Goal: Task Accomplishment & Management: Manage account settings

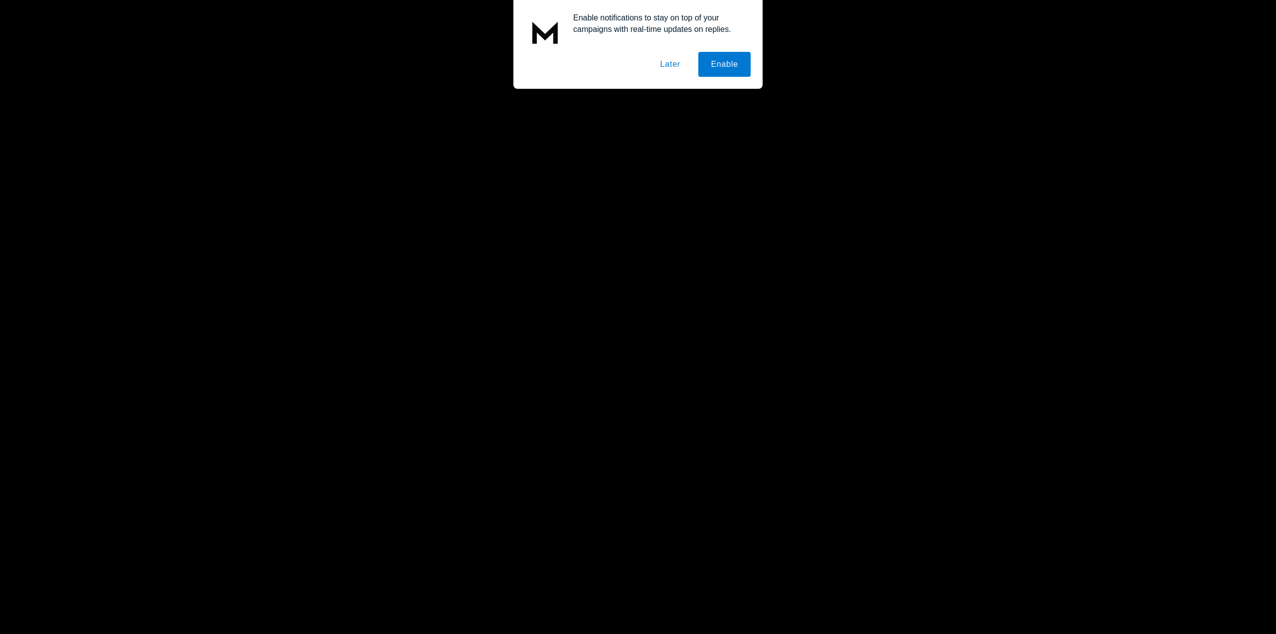
paste input "****"
type input "**********"
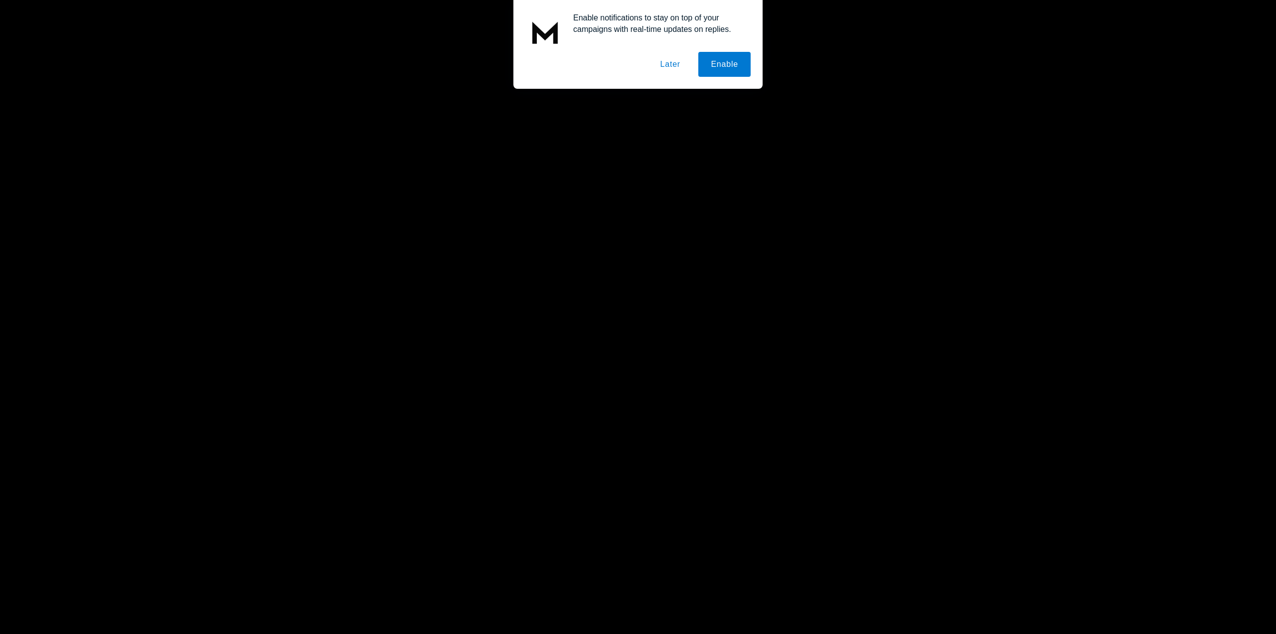
click at [667, 65] on button "Later" at bounding box center [669, 64] width 45 height 25
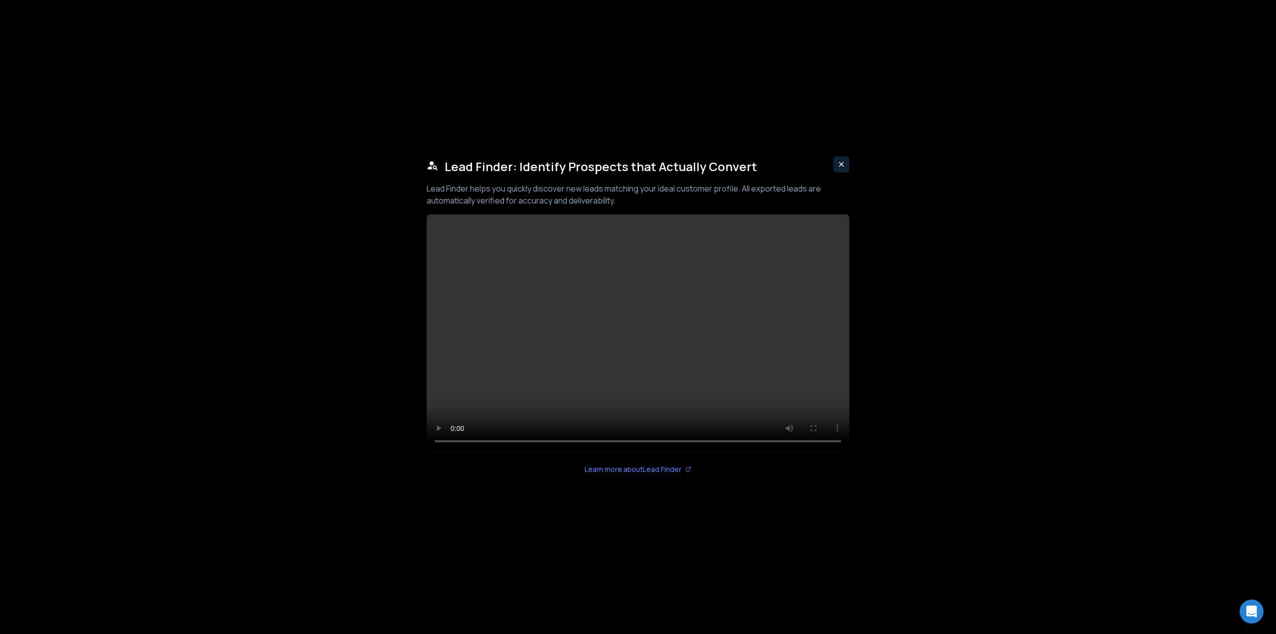
click at [838, 168] on button at bounding box center [841, 164] width 16 height 16
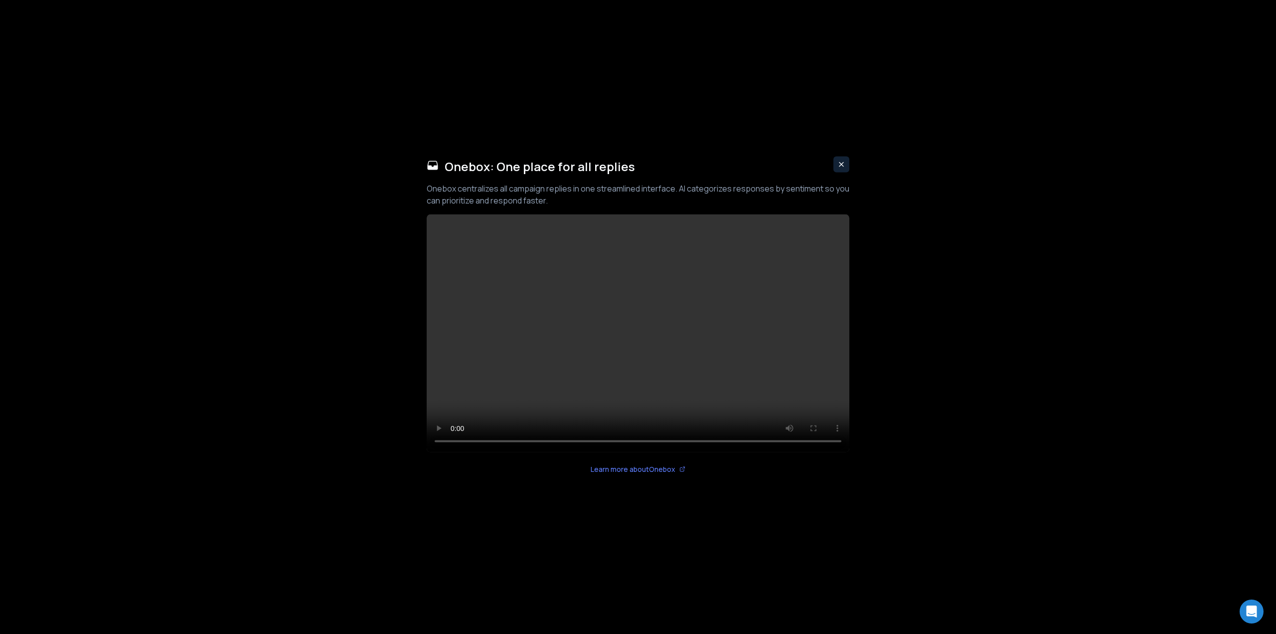
click at [838, 166] on icon at bounding box center [841, 164] width 8 height 8
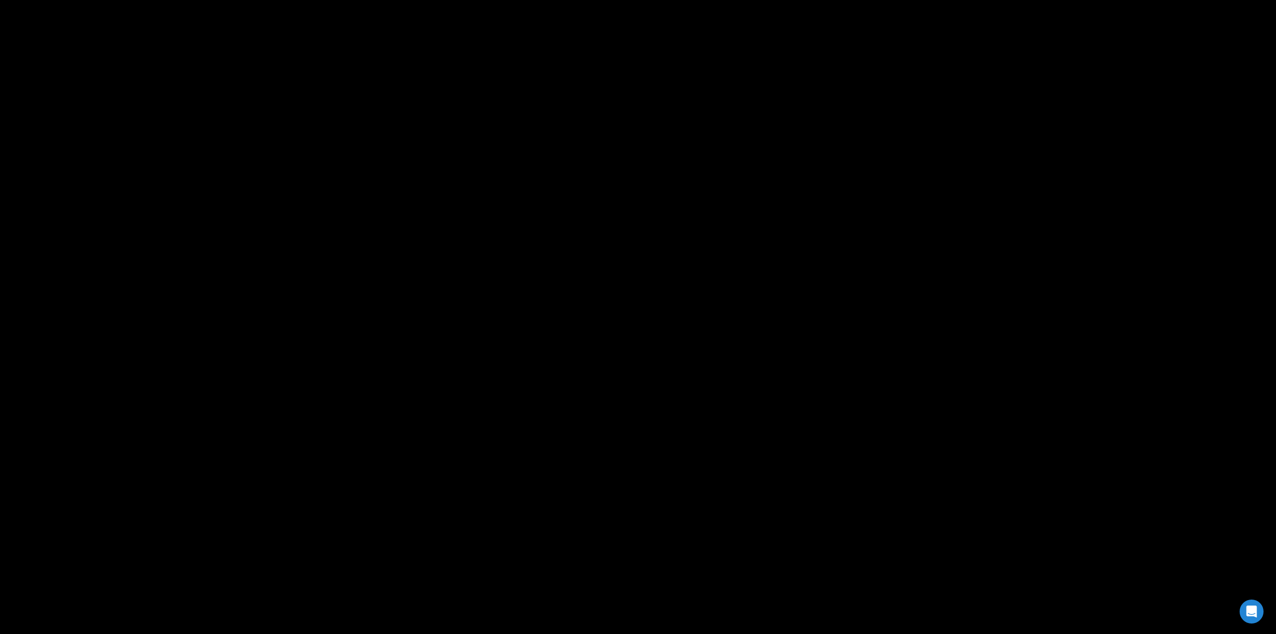
type input "**********"
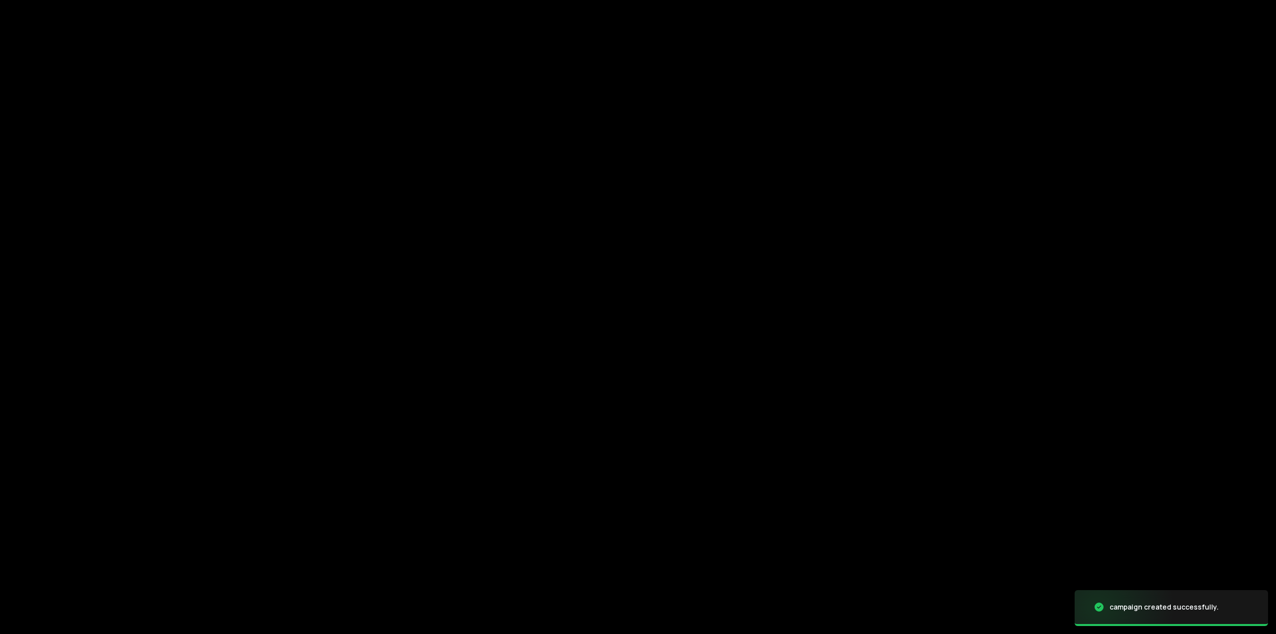
type input "**********"
drag, startPoint x: 671, startPoint y: 257, endPoint x: 707, endPoint y: 256, distance: 35.9
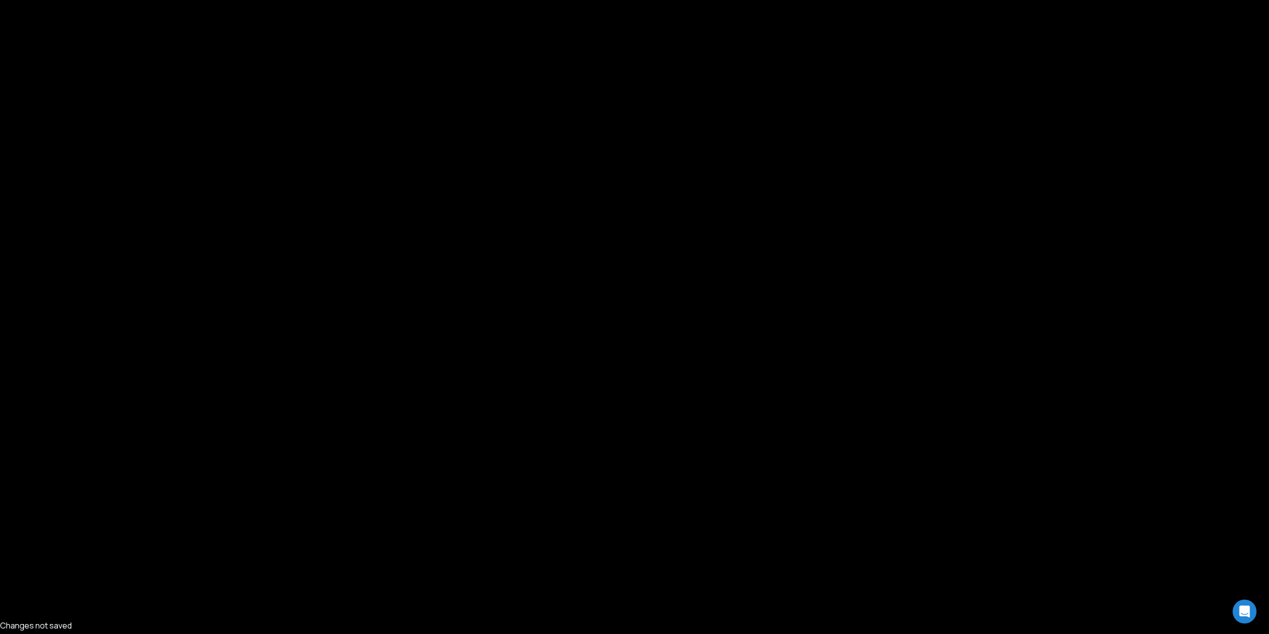
drag, startPoint x: 666, startPoint y: 340, endPoint x: 690, endPoint y: 340, distance: 24.4
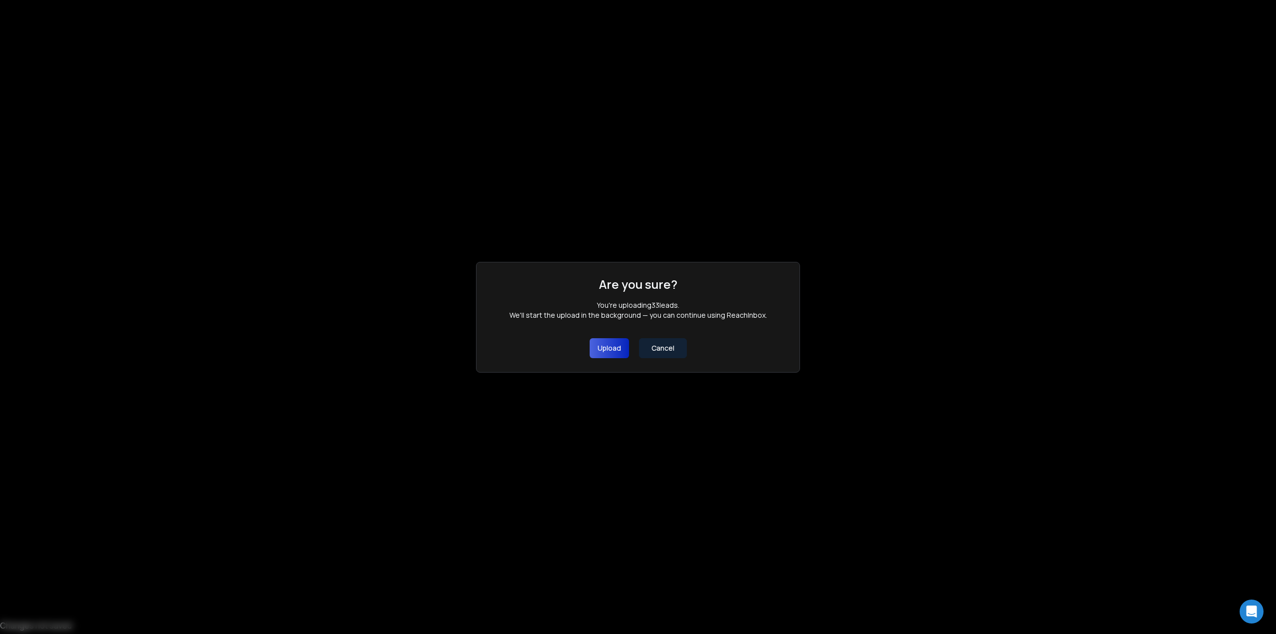
click at [619, 349] on button "Upload" at bounding box center [609, 348] width 39 height 20
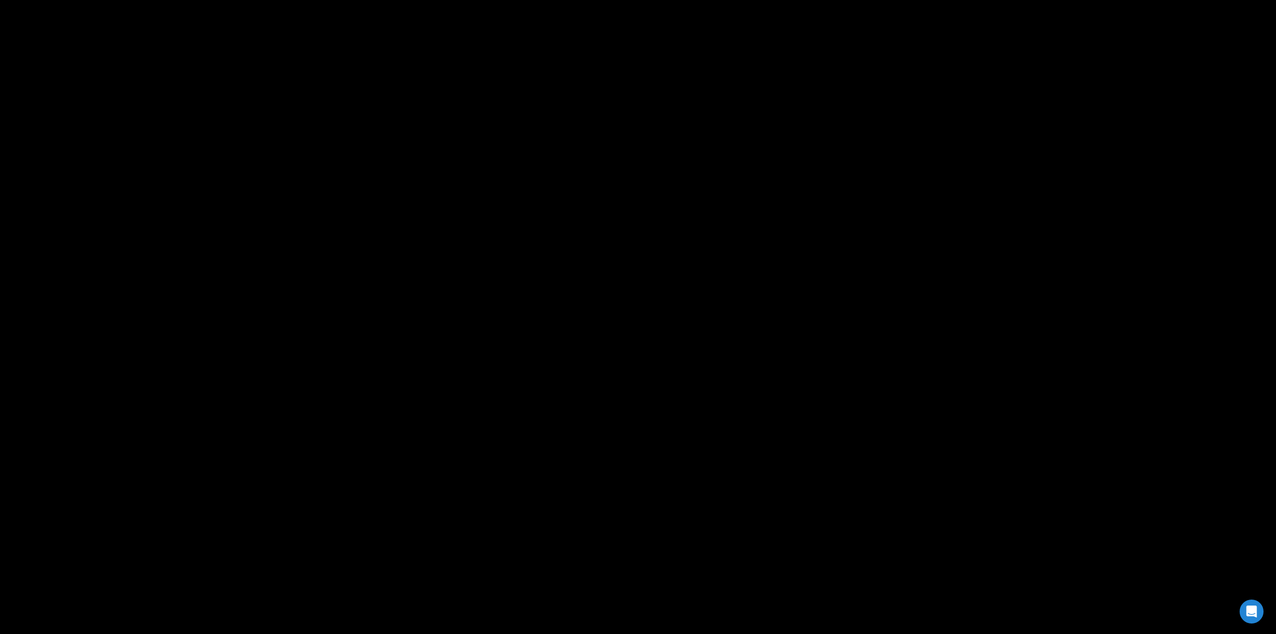
paste input "**********"
type input "**********"
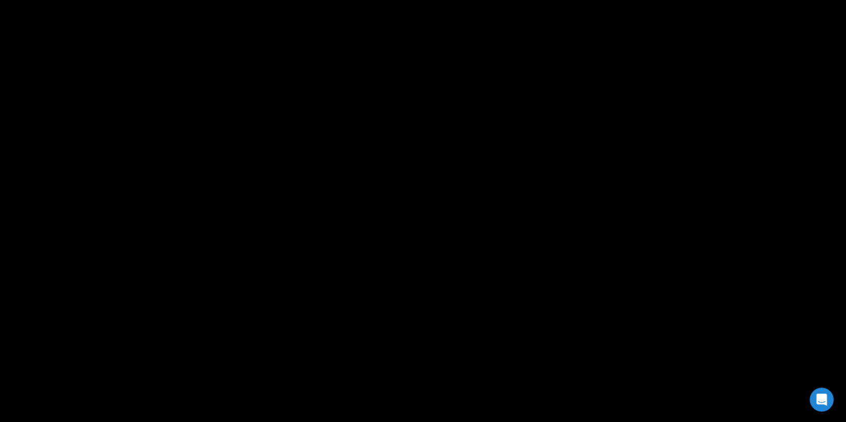
scroll to position [30, 0]
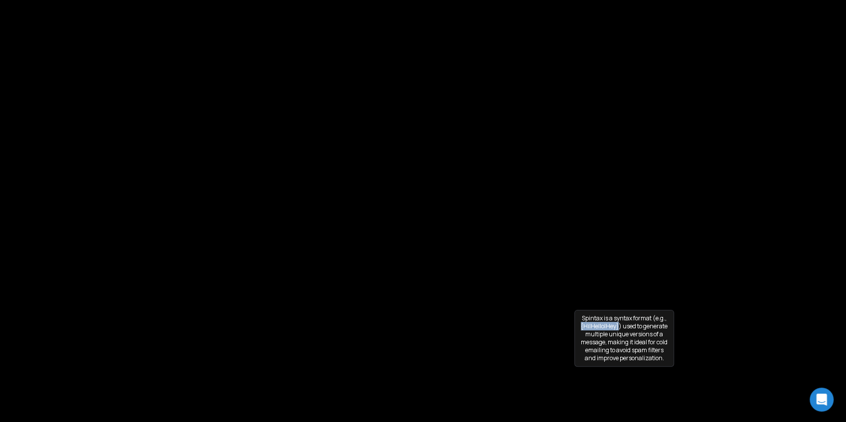
drag, startPoint x: 592, startPoint y: 326, endPoint x: 630, endPoint y: 326, distance: 37.9
click at [630, 326] on div "Spintax is a syntax format (e.g., {Hi|Hello|Hey}) used to generate multiple uni…" at bounding box center [624, 338] width 100 height 57
copy div "{Hi|Hello|Hey}"
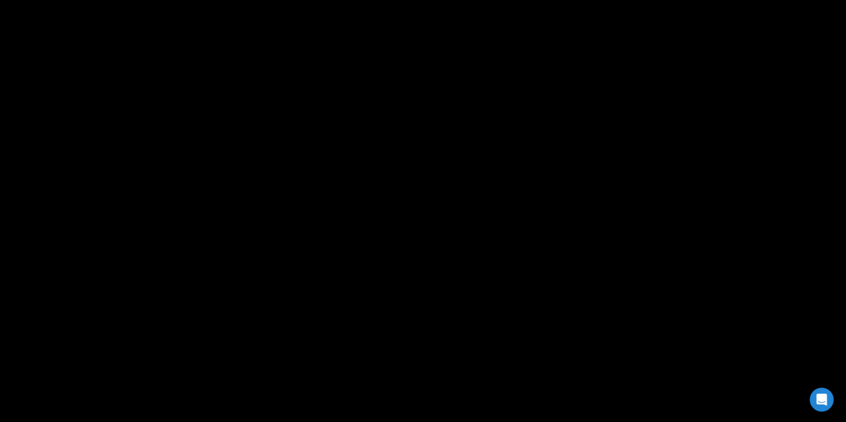
drag, startPoint x: 351, startPoint y: 145, endPoint x: 313, endPoint y: 144, distance: 38.9
drag, startPoint x: 351, startPoint y: 145, endPoint x: 312, endPoint y: 145, distance: 39.4
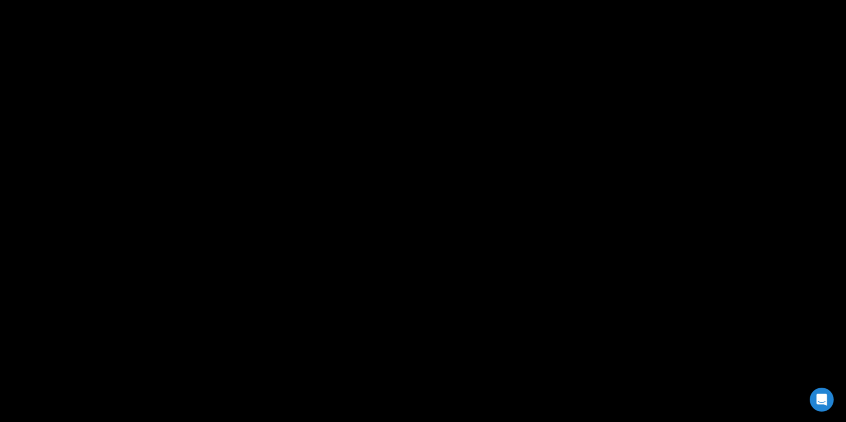
drag, startPoint x: 311, startPoint y: 143, endPoint x: 296, endPoint y: 143, distance: 15.0
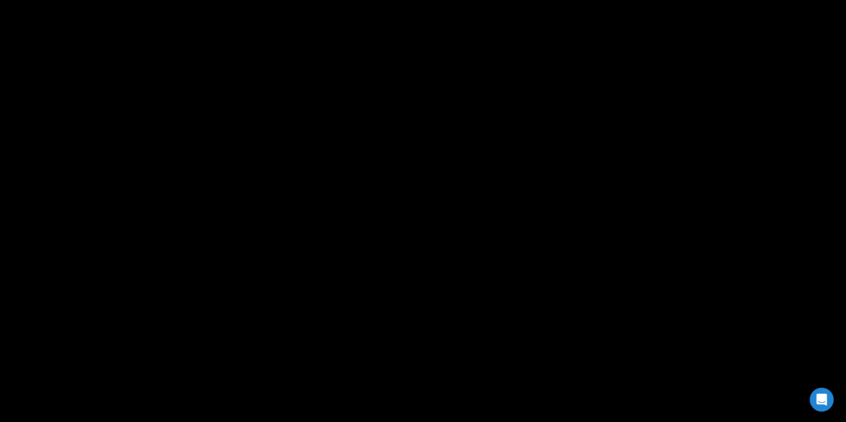
drag, startPoint x: 172, startPoint y: 187, endPoint x: 164, endPoint y: 186, distance: 8.0
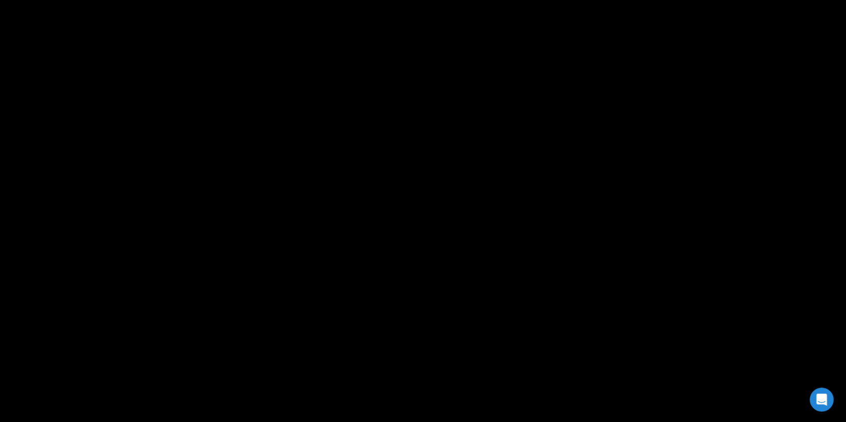
type input "**********"
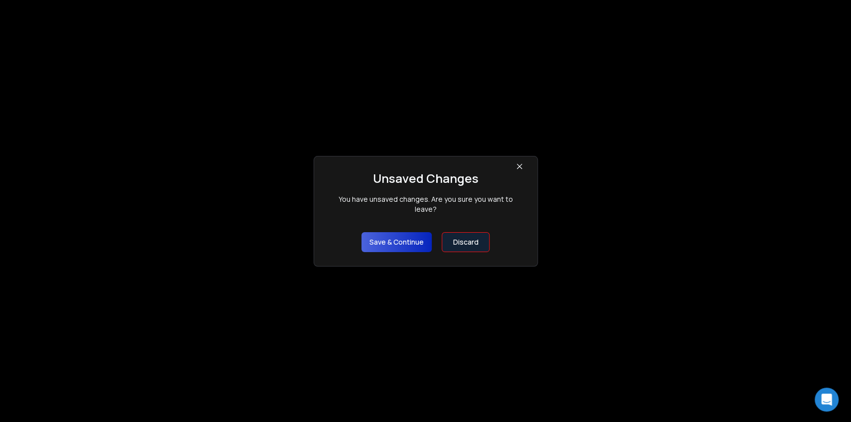
click at [394, 239] on button "Save & Continue" at bounding box center [396, 242] width 70 height 20
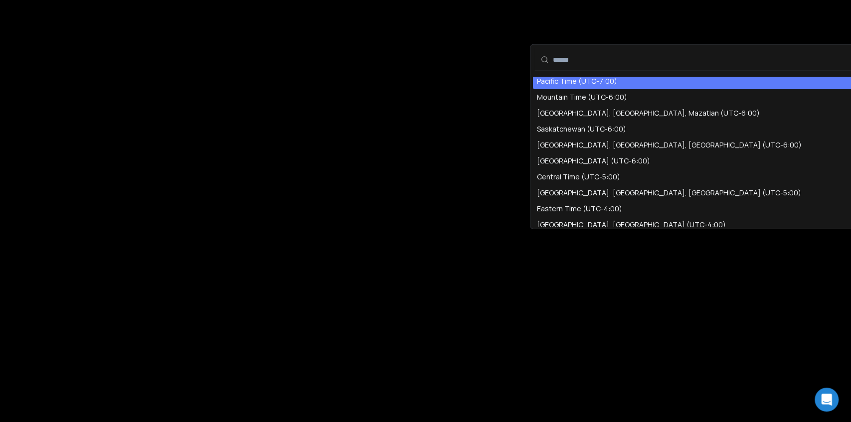
scroll to position [133, 0]
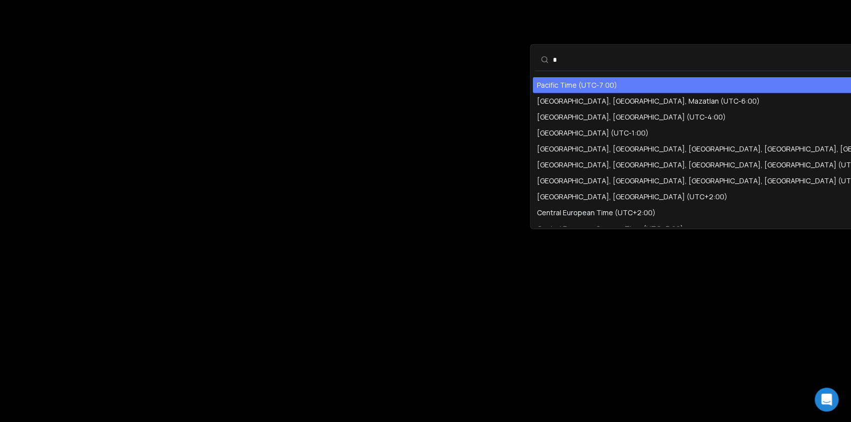
type input "*"
click at [573, 87] on div "Pacific Time (UTC-7:00)" at bounding box center [576, 85] width 80 height 10
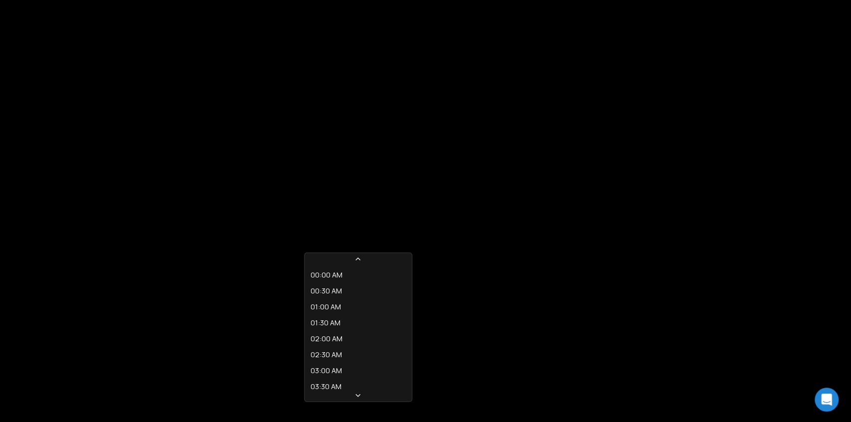
scroll to position [180, 0]
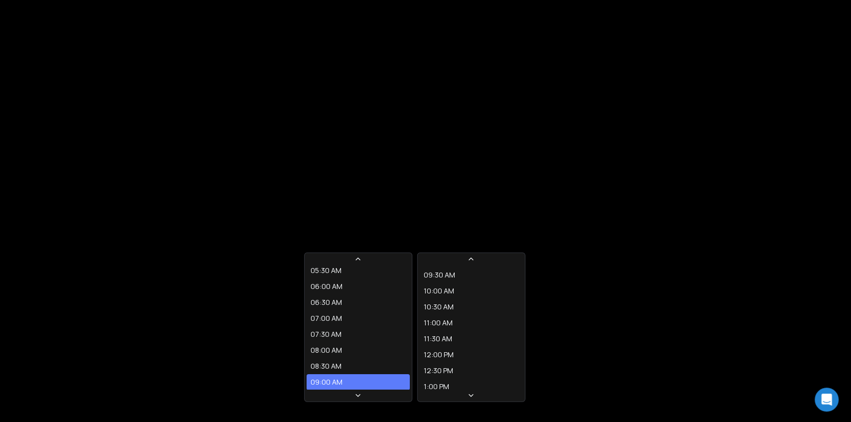
scroll to position [164, 0]
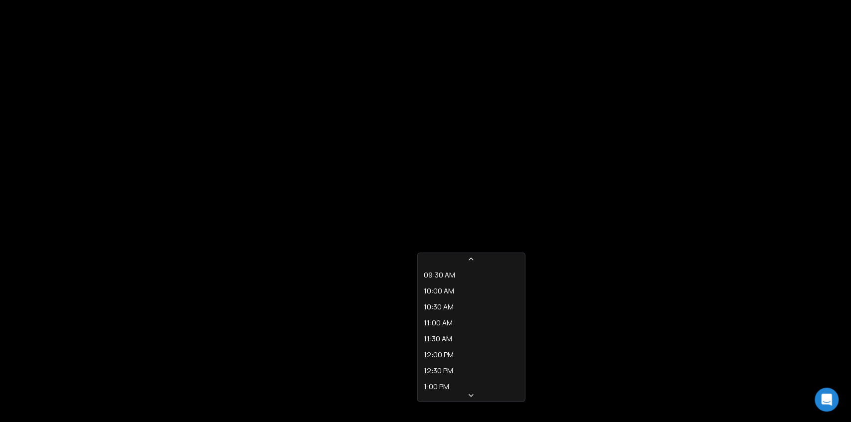
scroll to position [132, 0]
select select "********"
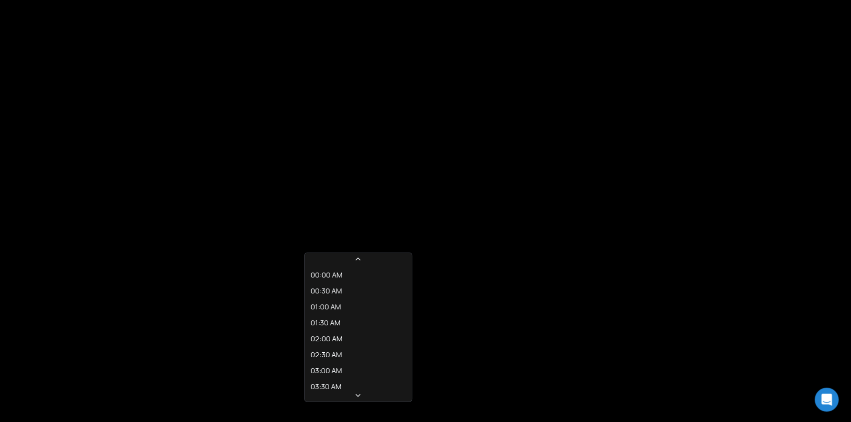
scroll to position [180, 0]
select select "********"
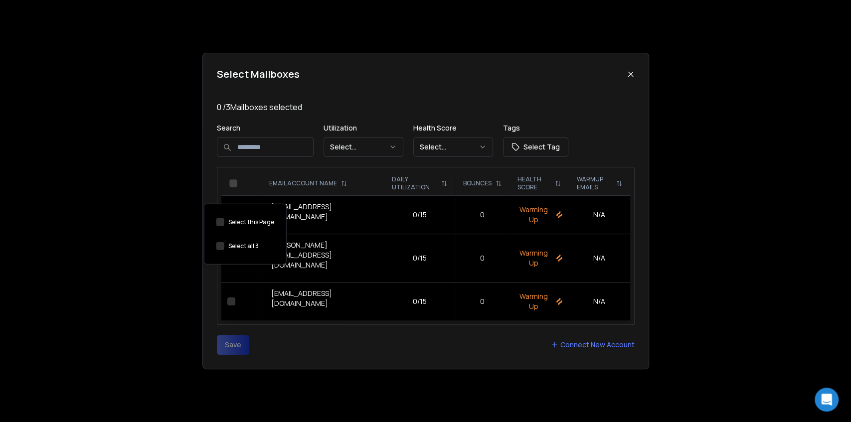
click at [218, 221] on button "Select this Page" at bounding box center [220, 222] width 8 height 8
click at [231, 335] on button "Save" at bounding box center [233, 345] width 32 height 20
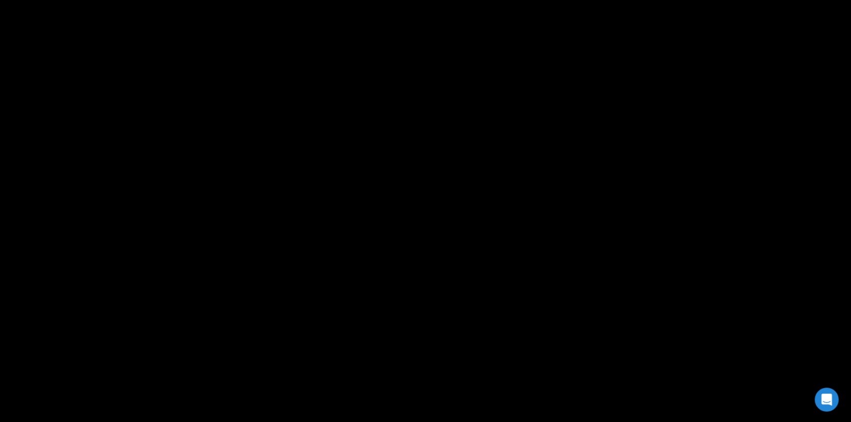
scroll to position [199, 0]
drag, startPoint x: 328, startPoint y: 178, endPoint x: 398, endPoint y: 178, distance: 70.3
drag, startPoint x: 372, startPoint y: 206, endPoint x: 431, endPoint y: 203, distance: 58.4
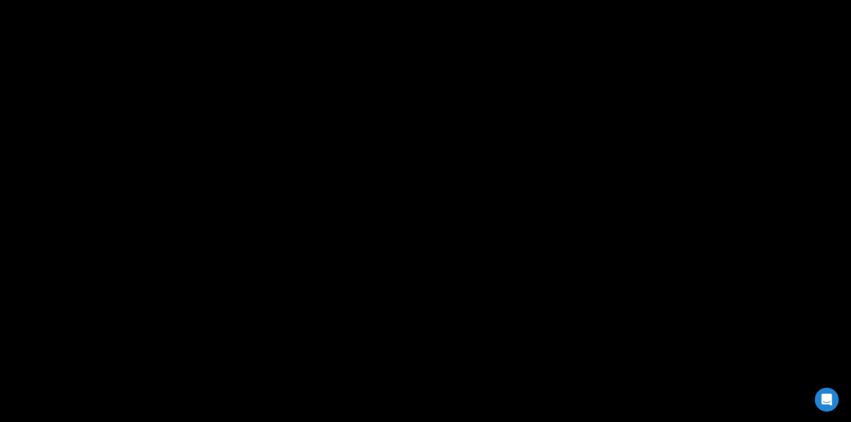
drag, startPoint x: 548, startPoint y: 166, endPoint x: 529, endPoint y: 162, distance: 19.4
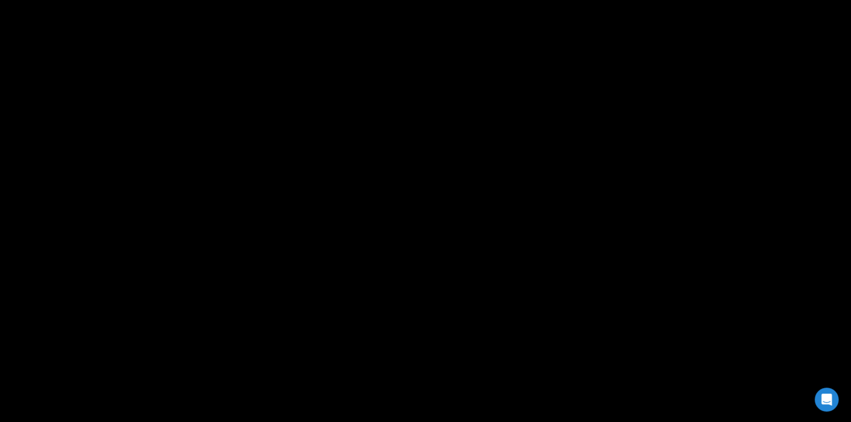
drag, startPoint x: 549, startPoint y: 163, endPoint x: 529, endPoint y: 162, distance: 20.5
drag, startPoint x: 548, startPoint y: 292, endPoint x: 525, endPoint y: 290, distance: 23.5
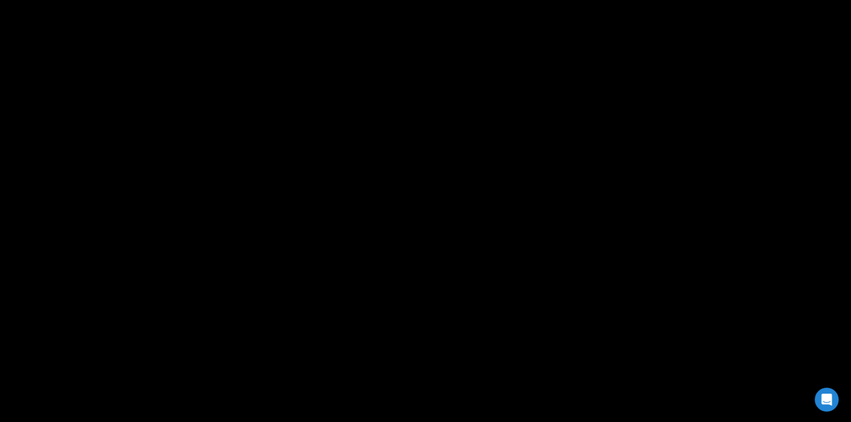
drag, startPoint x: 553, startPoint y: 159, endPoint x: 520, endPoint y: 159, distance: 32.4
drag, startPoint x: 551, startPoint y: 163, endPoint x: 528, endPoint y: 162, distance: 22.9
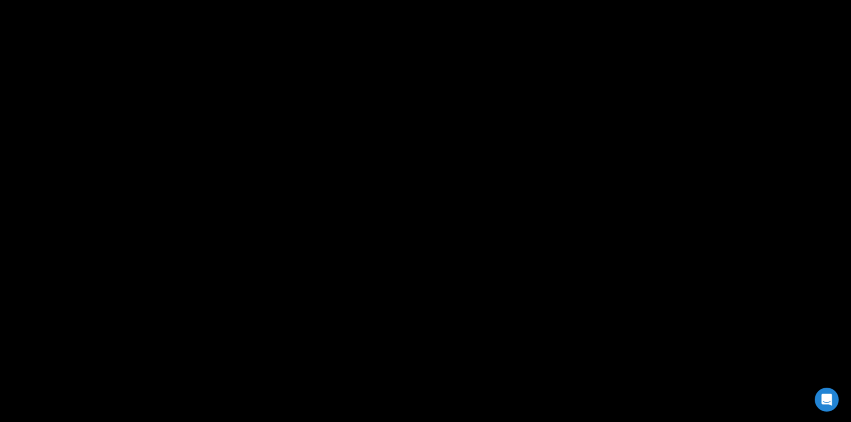
type input "***"
drag, startPoint x: 313, startPoint y: 152, endPoint x: 366, endPoint y: 150, distance: 53.4
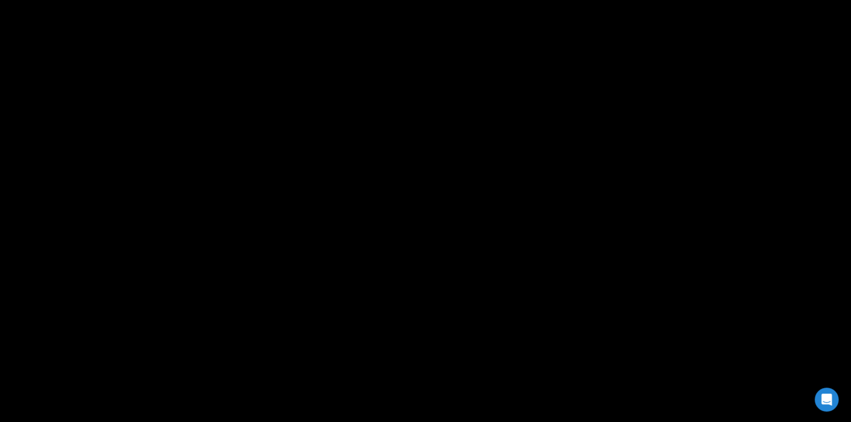
drag, startPoint x: 444, startPoint y: 171, endPoint x: 321, endPoint y: 151, distance: 123.9
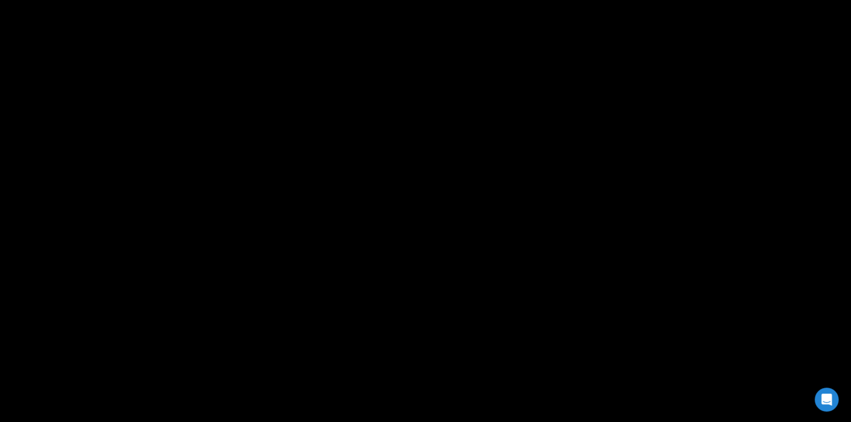
drag, startPoint x: 546, startPoint y: 158, endPoint x: 508, endPoint y: 158, distance: 38.4
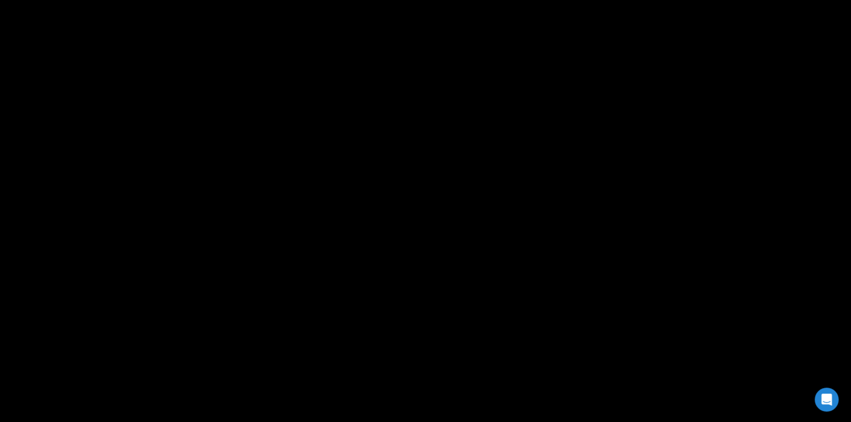
drag, startPoint x: 553, startPoint y: 162, endPoint x: 509, endPoint y: 164, distance: 43.9
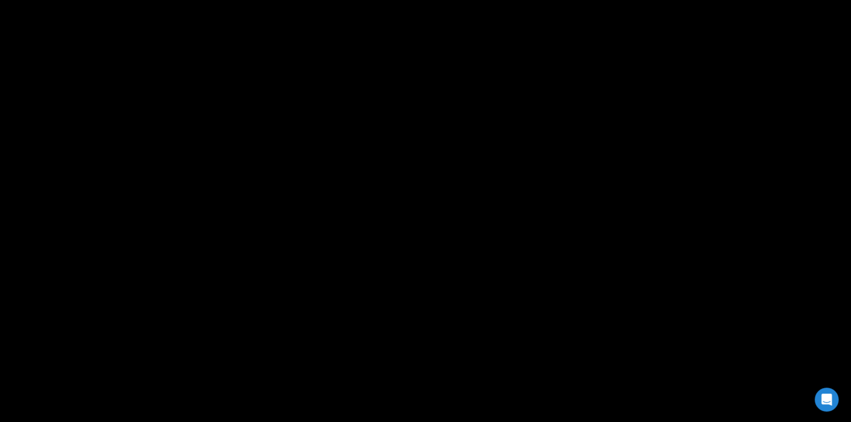
scroll to position [565, 0]
drag, startPoint x: 346, startPoint y: 156, endPoint x: 439, endPoint y: 159, distance: 92.3
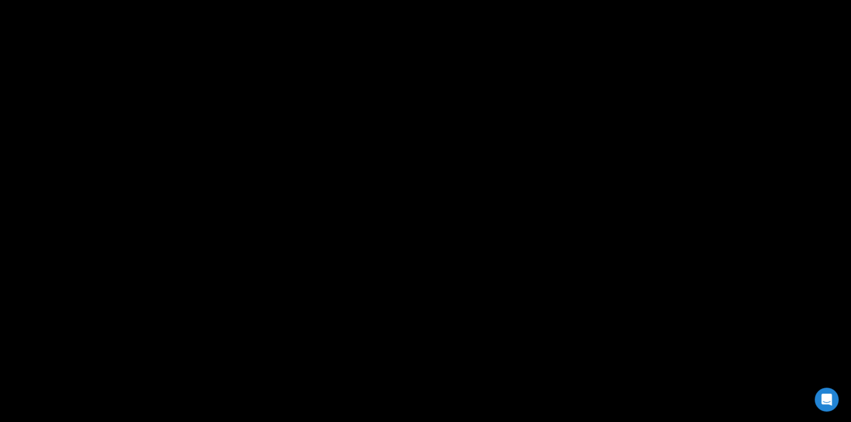
drag, startPoint x: 406, startPoint y: 192, endPoint x: 481, endPoint y: 192, distance: 75.3
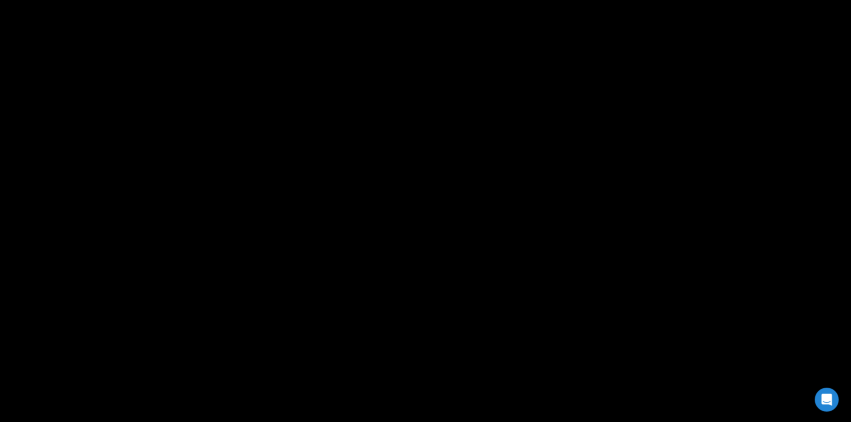
drag, startPoint x: 322, startPoint y: 200, endPoint x: 459, endPoint y: 200, distance: 136.1
drag, startPoint x: 470, startPoint y: 201, endPoint x: 308, endPoint y: 192, distance: 161.8
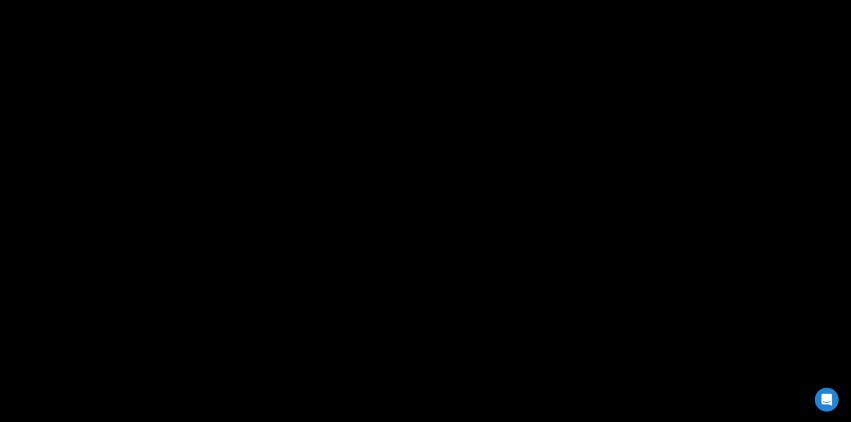
drag, startPoint x: 304, startPoint y: 178, endPoint x: 487, endPoint y: 206, distance: 186.1
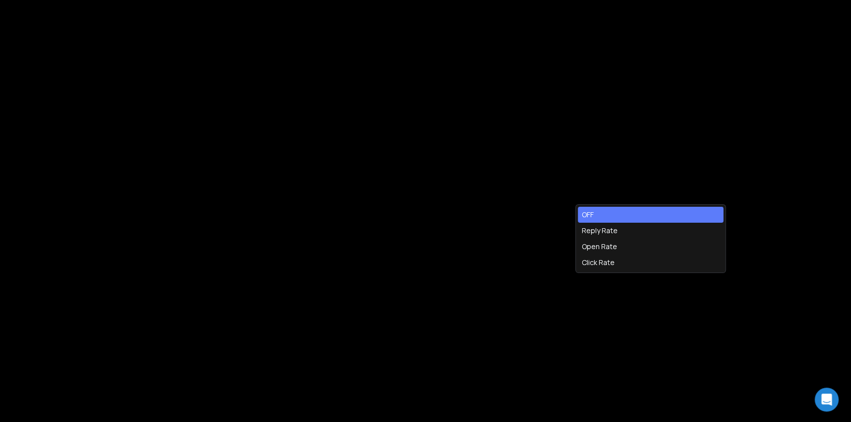
select select "*********"
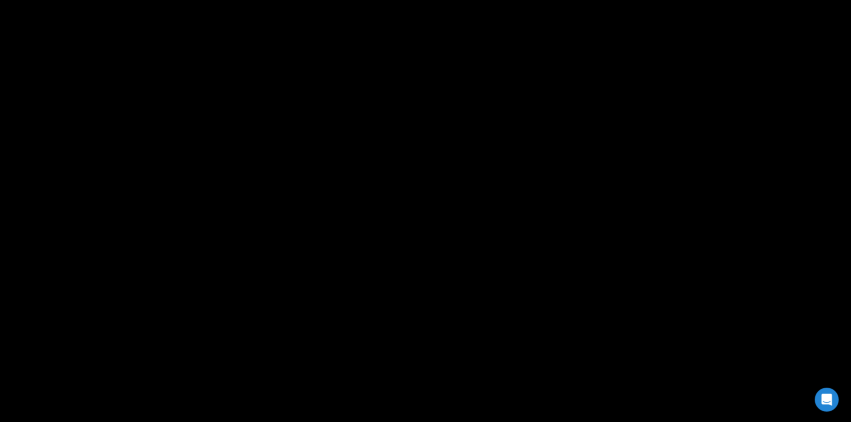
drag, startPoint x: 327, startPoint y: 185, endPoint x: 396, endPoint y: 183, distance: 68.8
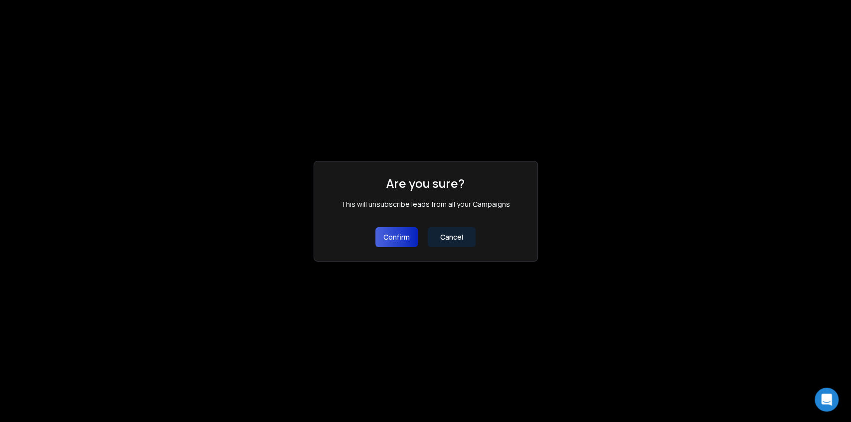
click at [405, 242] on button "Confirm" at bounding box center [396, 237] width 42 height 20
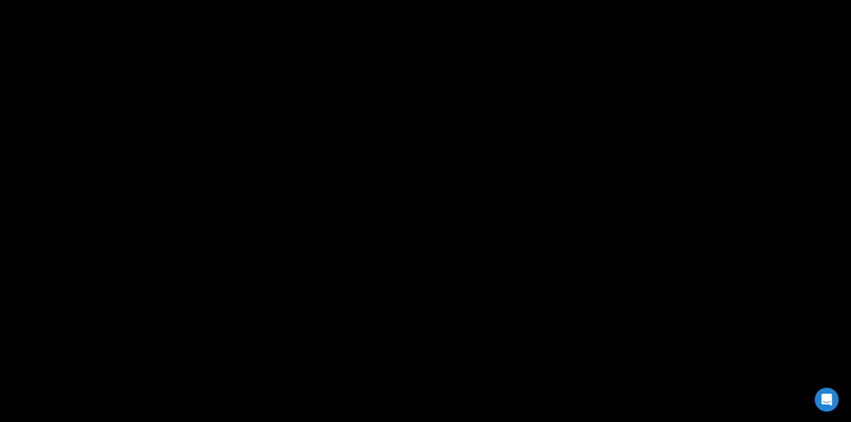
scroll to position [830, 0]
drag, startPoint x: 315, startPoint y: 222, endPoint x: 420, endPoint y: 221, distance: 104.7
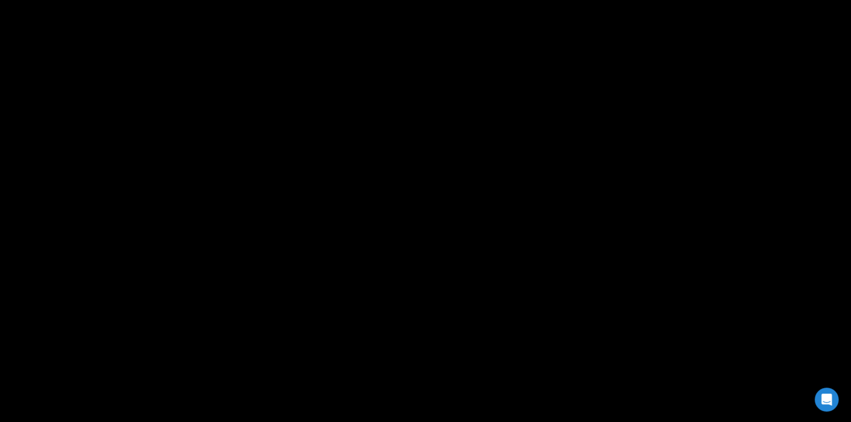
scroll to position [864, 0]
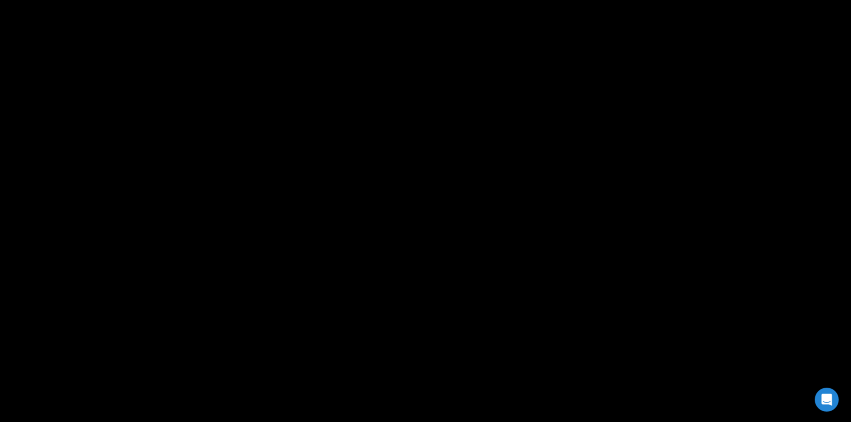
drag, startPoint x: 308, startPoint y: 232, endPoint x: 371, endPoint y: 230, distance: 63.3
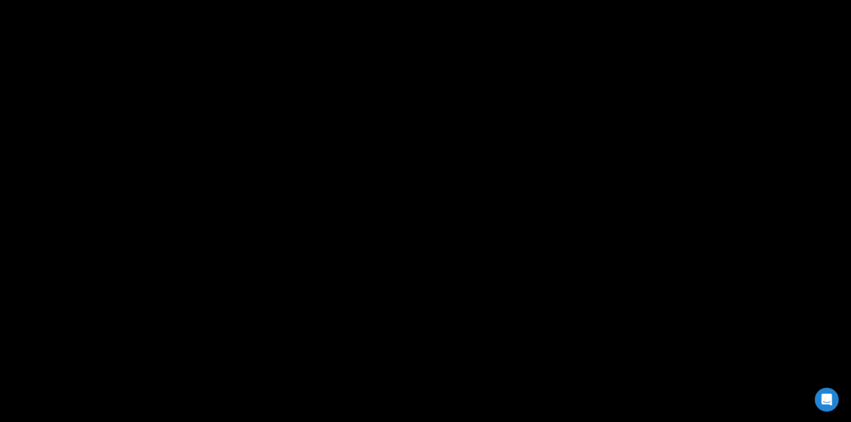
drag, startPoint x: 655, startPoint y: 239, endPoint x: 309, endPoint y: 289, distance: 349.5
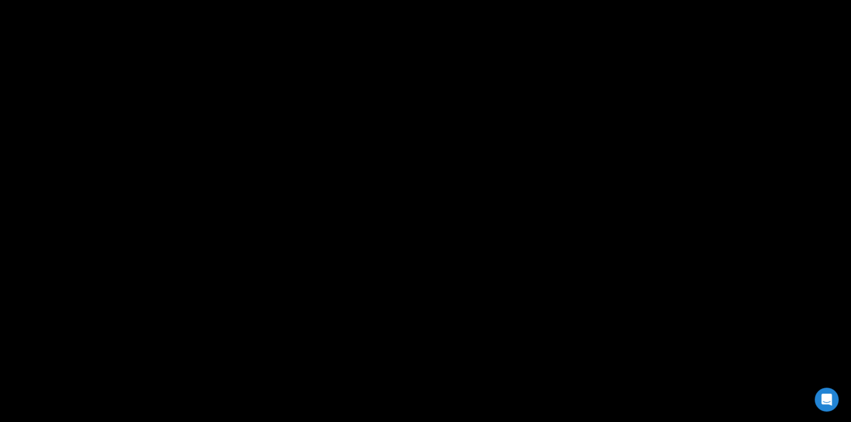
drag, startPoint x: 306, startPoint y: 295, endPoint x: 358, endPoint y: 292, distance: 52.5
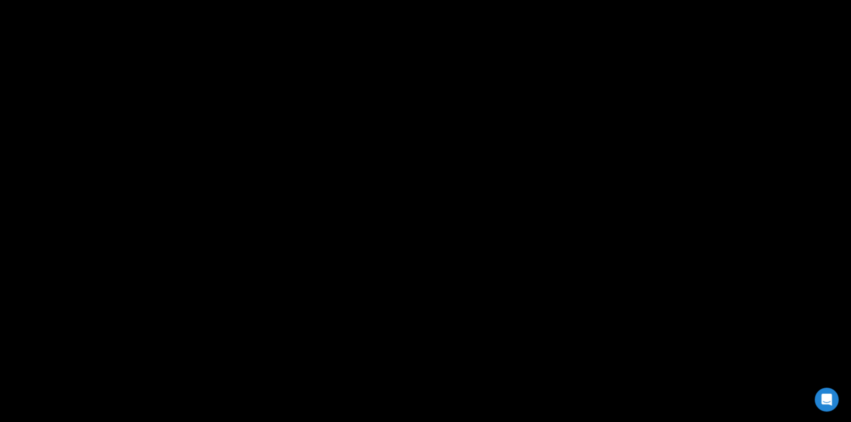
drag, startPoint x: 305, startPoint y: 292, endPoint x: 343, endPoint y: 292, distance: 37.9
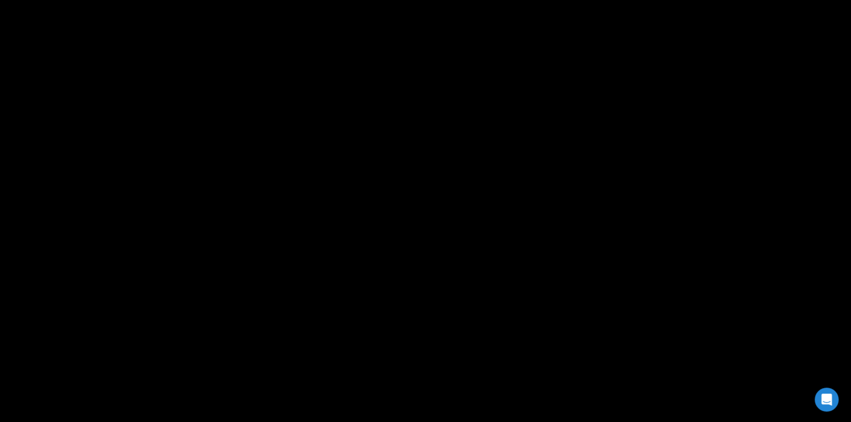
scroll to position [1063, 0]
drag, startPoint x: 318, startPoint y: 246, endPoint x: 345, endPoint y: 240, distance: 28.1
drag, startPoint x: 319, startPoint y: 245, endPoint x: 390, endPoint y: 245, distance: 70.8
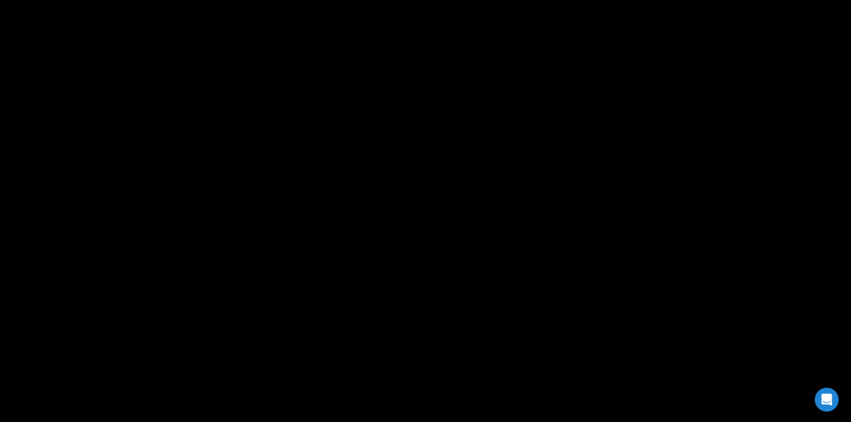
drag, startPoint x: 308, startPoint y: 245, endPoint x: 424, endPoint y: 244, distance: 115.6
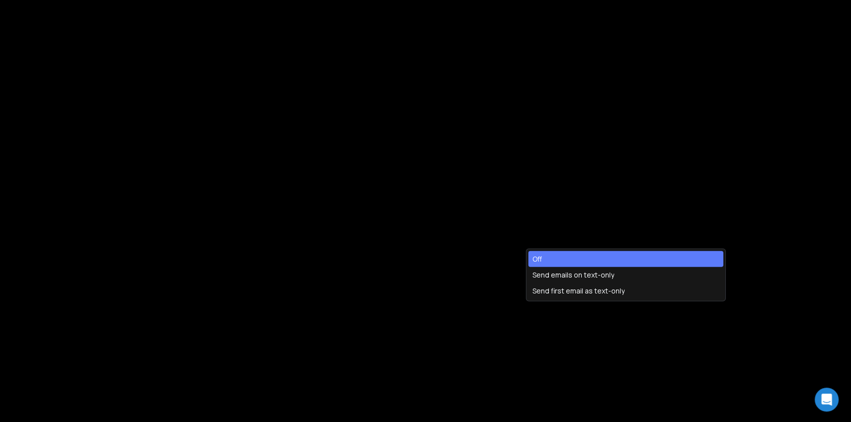
select select "*"
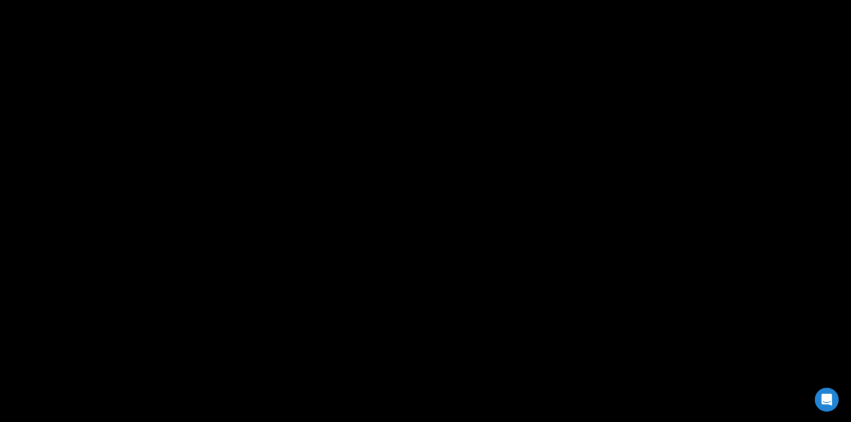
drag, startPoint x: 345, startPoint y: 179, endPoint x: 308, endPoint y: 164, distance: 40.7
drag, startPoint x: 308, startPoint y: 160, endPoint x: 383, endPoint y: 185, distance: 78.8
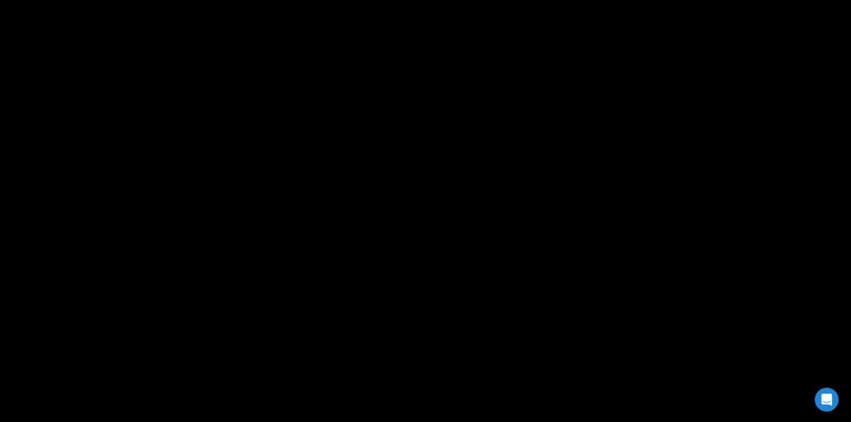
drag, startPoint x: 372, startPoint y: 182, endPoint x: 301, endPoint y: 162, distance: 74.5
drag, startPoint x: 306, startPoint y: 161, endPoint x: 377, endPoint y: 188, distance: 75.9
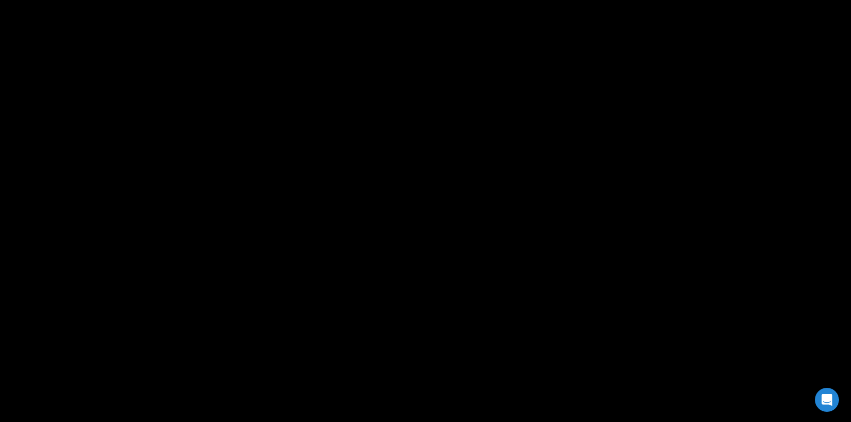
drag, startPoint x: 372, startPoint y: 186, endPoint x: 307, endPoint y: 163, distance: 68.7
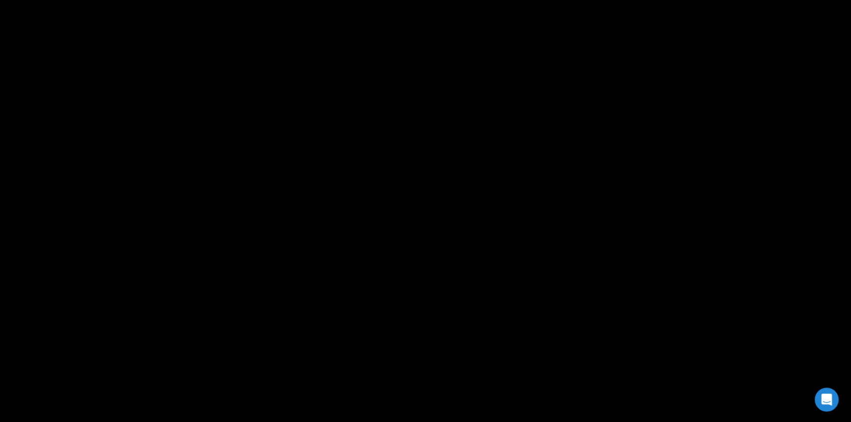
scroll to position [1129, 0]
drag, startPoint x: 442, startPoint y: 179, endPoint x: 305, endPoint y: 162, distance: 137.6
drag, startPoint x: 305, startPoint y: 162, endPoint x: 420, endPoint y: 188, distance: 117.5
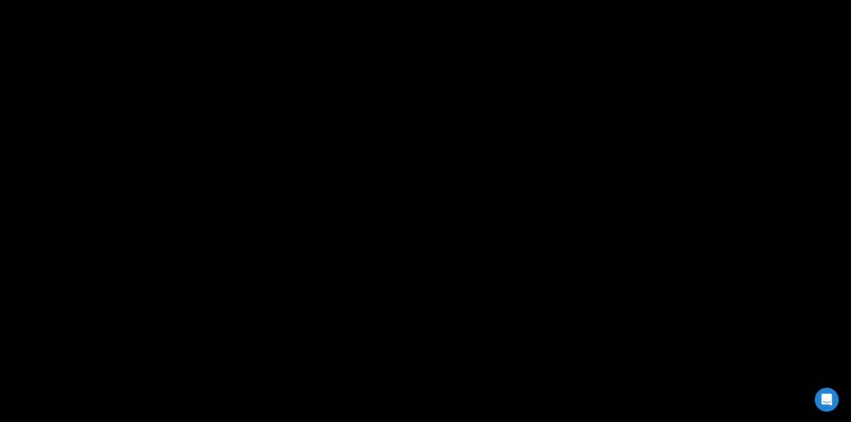
drag, startPoint x: 448, startPoint y: 197, endPoint x: 301, endPoint y: 163, distance: 150.9
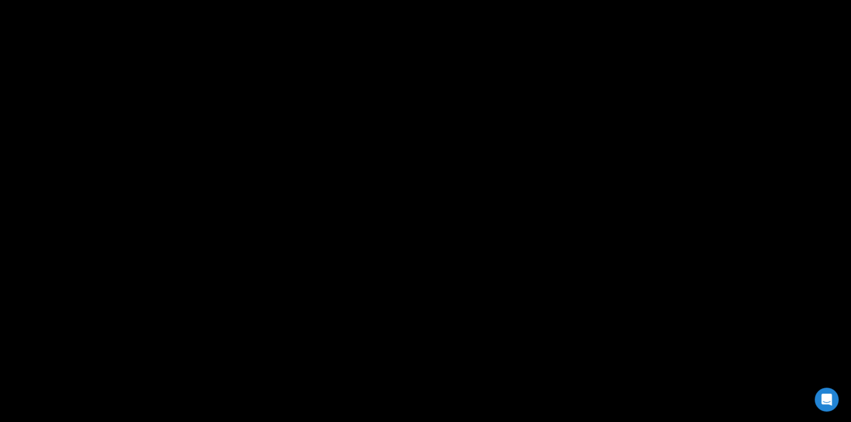
drag, startPoint x: 301, startPoint y: 163, endPoint x: 479, endPoint y: 216, distance: 186.1
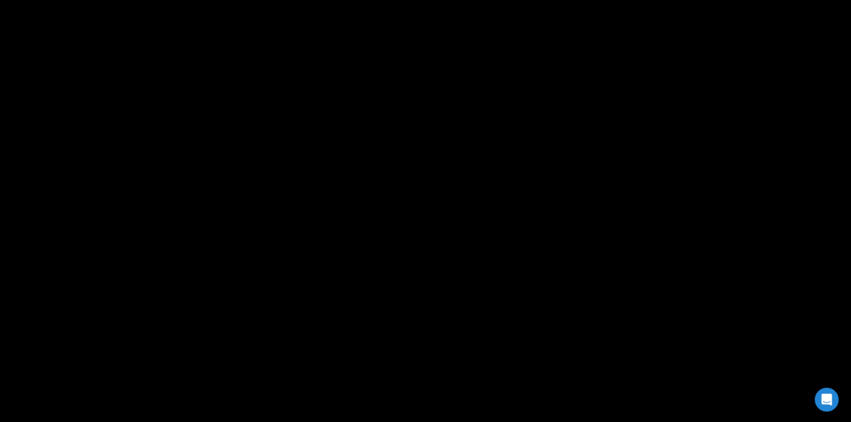
scroll to position [1196, 0]
drag, startPoint x: 330, startPoint y: 174, endPoint x: 402, endPoint y: 174, distance: 71.8
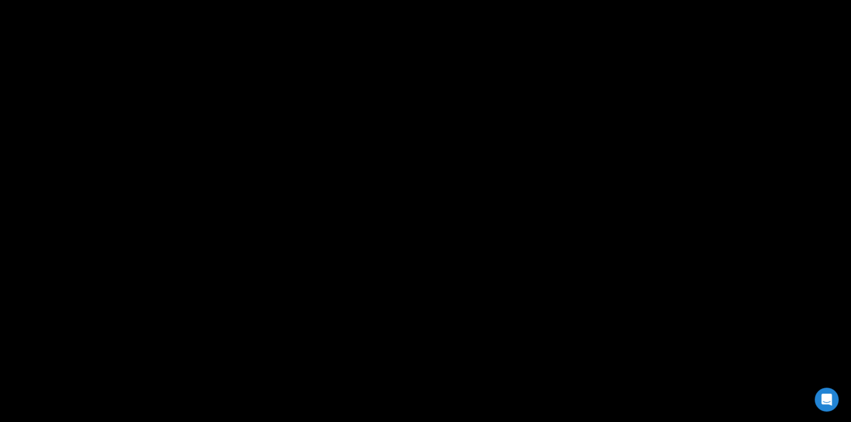
scroll to position [1296, 0]
drag, startPoint x: 375, startPoint y: 140, endPoint x: 402, endPoint y: 143, distance: 27.1
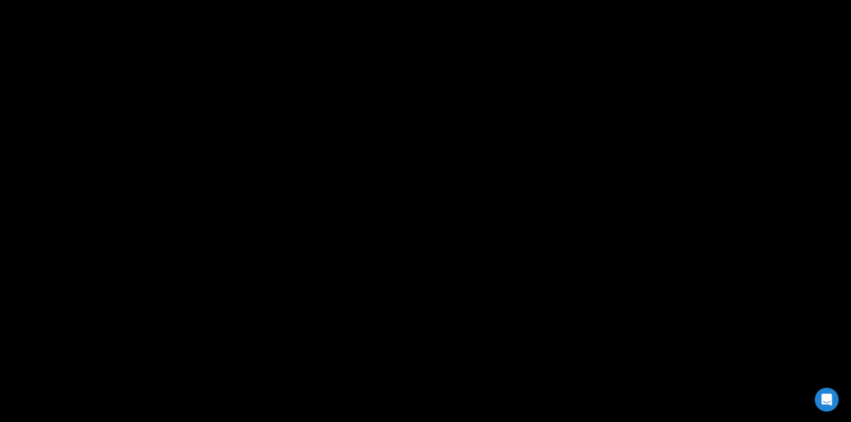
drag, startPoint x: 303, startPoint y: 187, endPoint x: 391, endPoint y: 187, distance: 87.7
drag, startPoint x: 307, startPoint y: 188, endPoint x: 488, endPoint y: 231, distance: 186.4
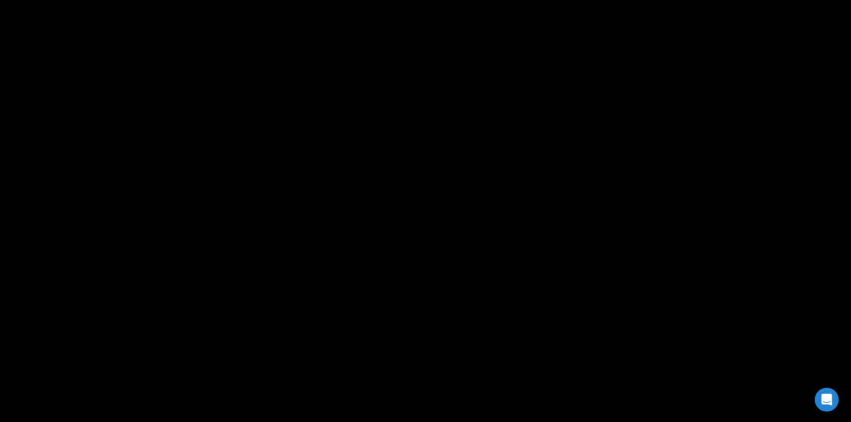
drag, startPoint x: 352, startPoint y: 227, endPoint x: 292, endPoint y: 191, distance: 70.2
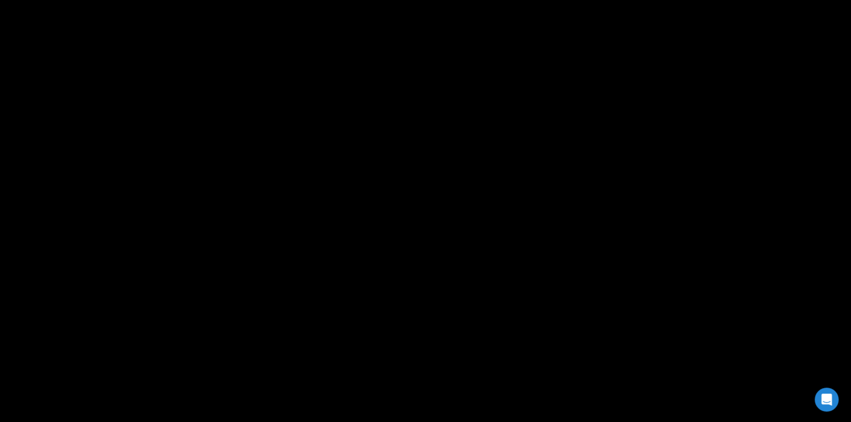
drag, startPoint x: 302, startPoint y: 188, endPoint x: 412, endPoint y: 233, distance: 118.9
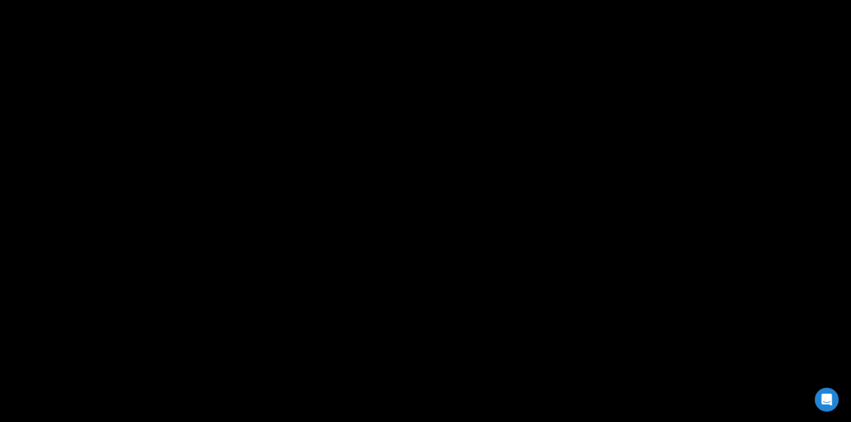
drag, startPoint x: 317, startPoint y: 142, endPoint x: 361, endPoint y: 142, distance: 44.4
drag, startPoint x: 324, startPoint y: 158, endPoint x: 433, endPoint y: 158, distance: 108.2
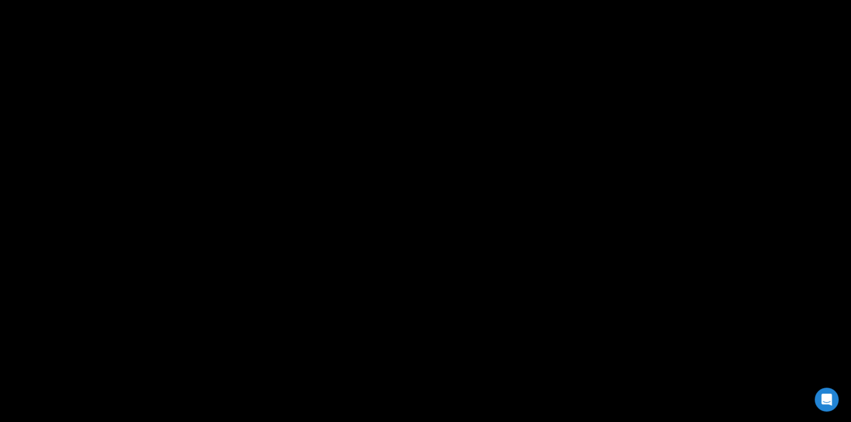
drag, startPoint x: 331, startPoint y: 157, endPoint x: 466, endPoint y: 157, distance: 134.6
drag, startPoint x: 469, startPoint y: 157, endPoint x: 305, endPoint y: 146, distance: 163.9
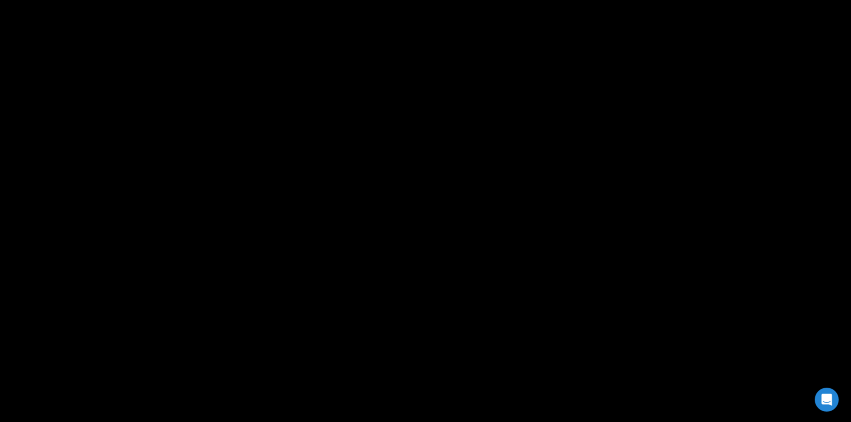
scroll to position [1595, 0]
drag, startPoint x: 339, startPoint y: 134, endPoint x: 429, endPoint y: 134, distance: 89.7
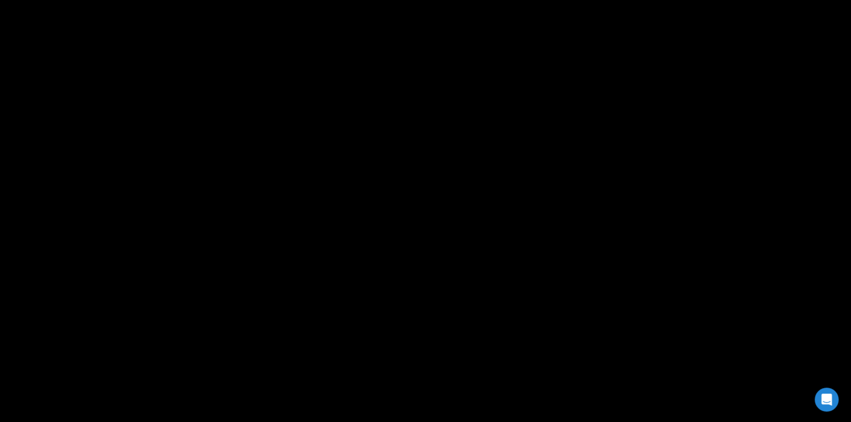
click at [489, 215] on div "Email Accounts Accounts to Use Select one or more accounts to send emails from …" at bounding box center [519, 287] width 447 height 2134
click at [474, 206] on div "Email Accounts Accounts to Use Select one or more accounts to send emails from …" at bounding box center [519, 287] width 447 height 2134
drag, startPoint x: 420, startPoint y: 191, endPoint x: 306, endPoint y: 188, distance: 113.7
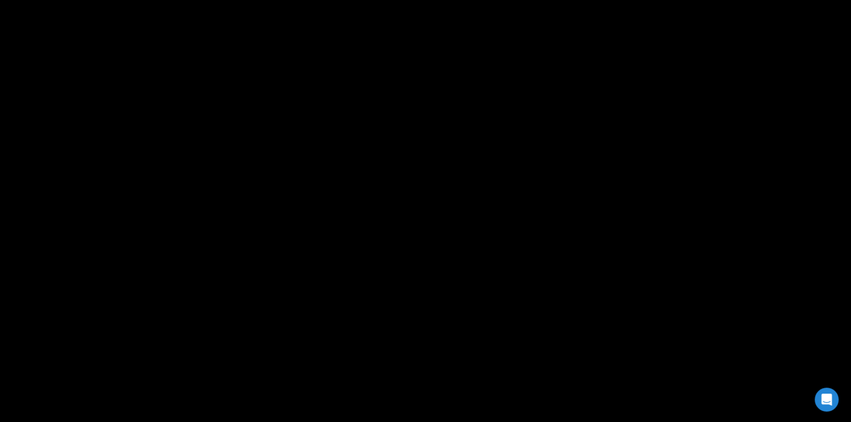
drag, startPoint x: 308, startPoint y: 188, endPoint x: 426, endPoint y: 191, distance: 117.7
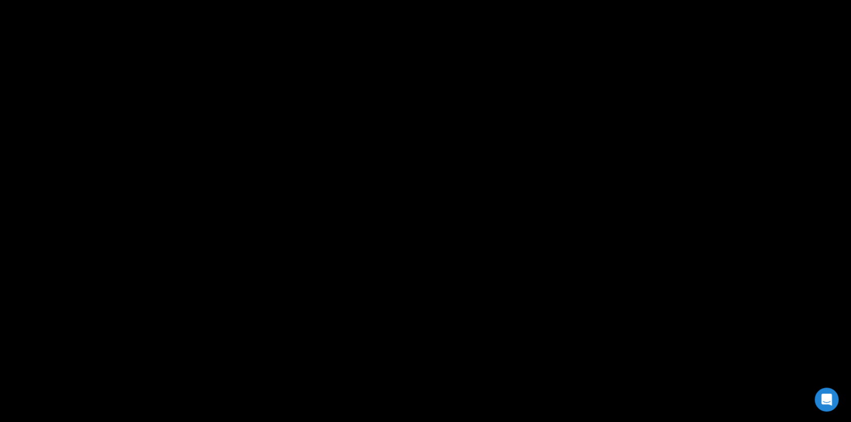
drag, startPoint x: 339, startPoint y: 175, endPoint x: 452, endPoint y: 175, distance: 112.1
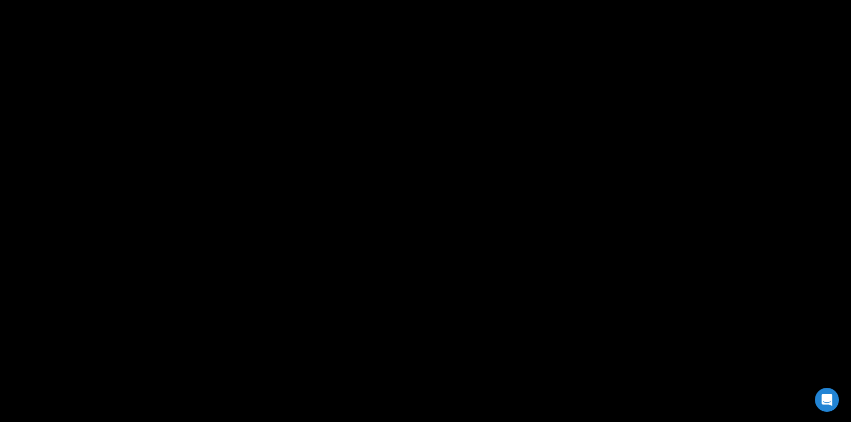
drag, startPoint x: 404, startPoint y: 175, endPoint x: 421, endPoint y: 175, distance: 17.4
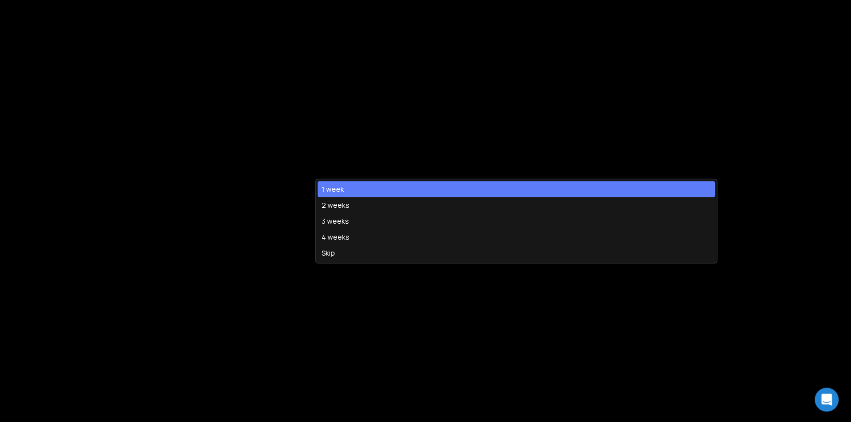
select select "**"
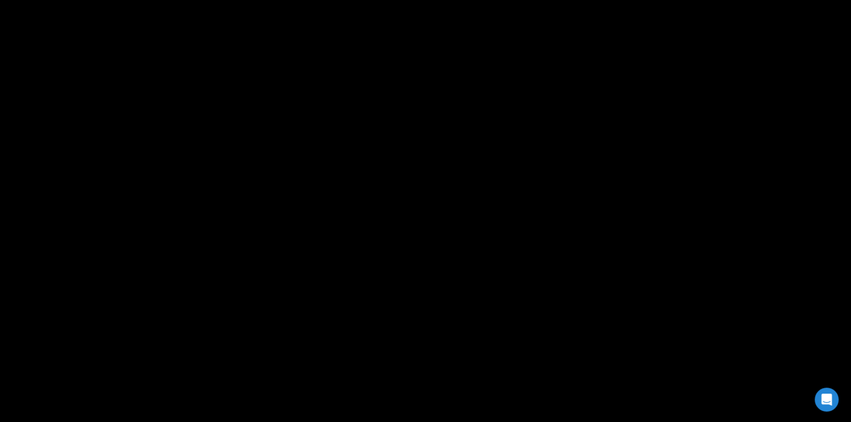
scroll to position [1827, 0]
drag, startPoint x: 314, startPoint y: 181, endPoint x: 418, endPoint y: 180, distance: 104.2
drag, startPoint x: 649, startPoint y: 191, endPoint x: 624, endPoint y: 191, distance: 25.4
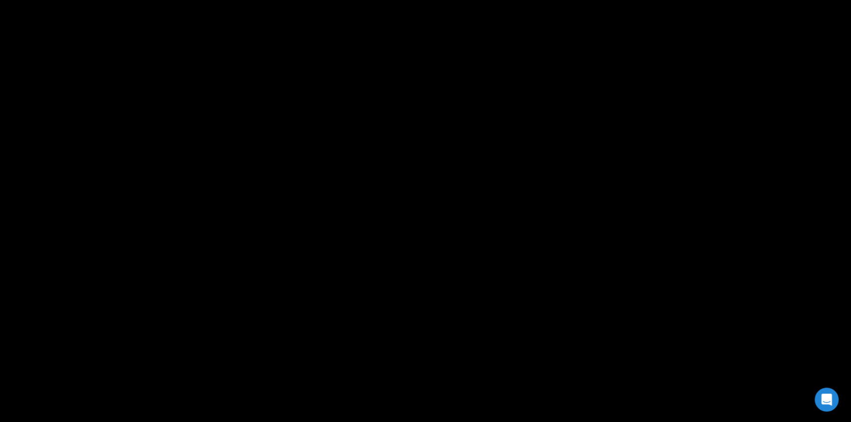
drag, startPoint x: 650, startPoint y: 195, endPoint x: 607, endPoint y: 195, distance: 43.4
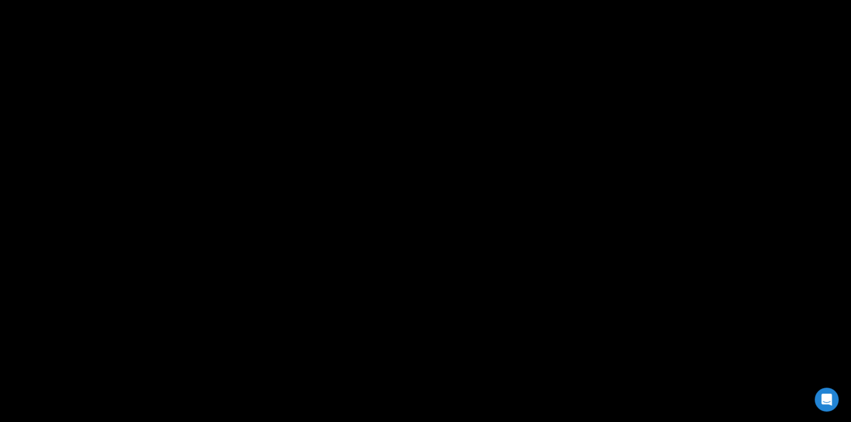
type input "***"
drag, startPoint x: 307, startPoint y: 181, endPoint x: 358, endPoint y: 181, distance: 51.3
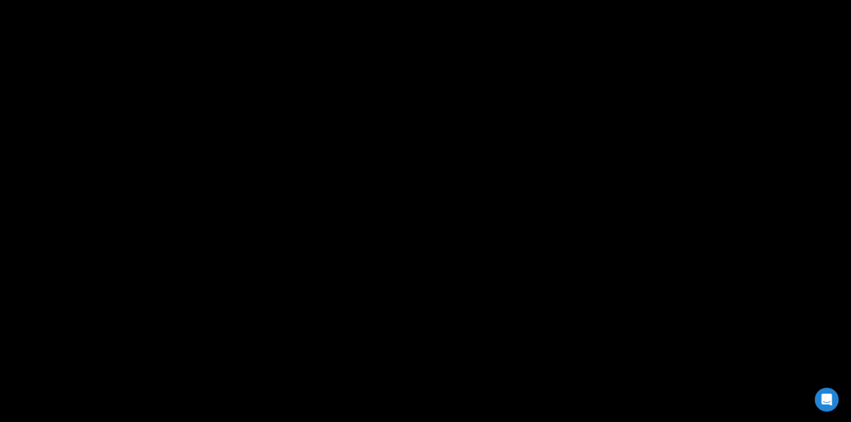
type input "*"
type input "******"
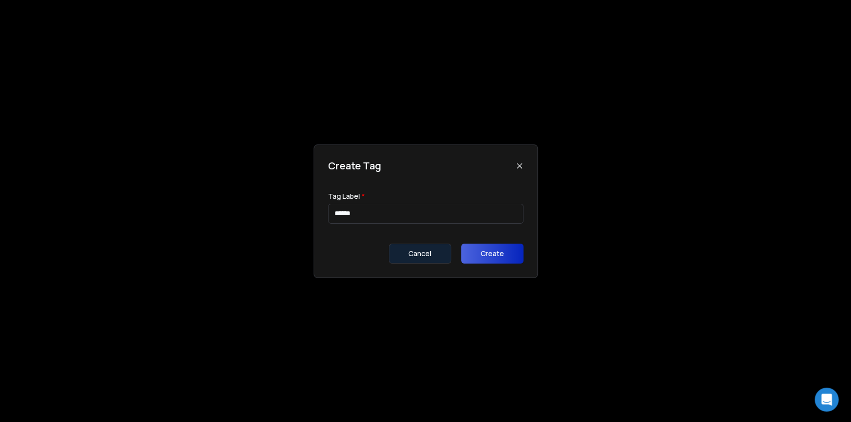
click at [432, 255] on p "Cancel" at bounding box center [420, 254] width 62 height 20
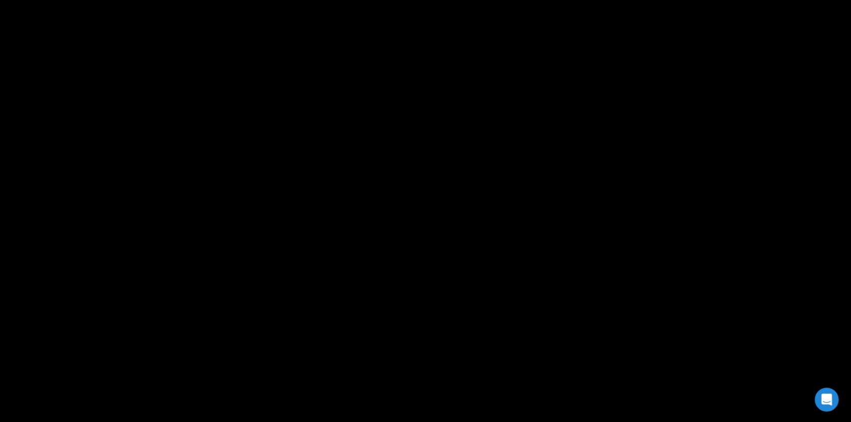
scroll to position [1949, 0]
drag, startPoint x: 324, startPoint y: 248, endPoint x: 389, endPoint y: 248, distance: 64.3
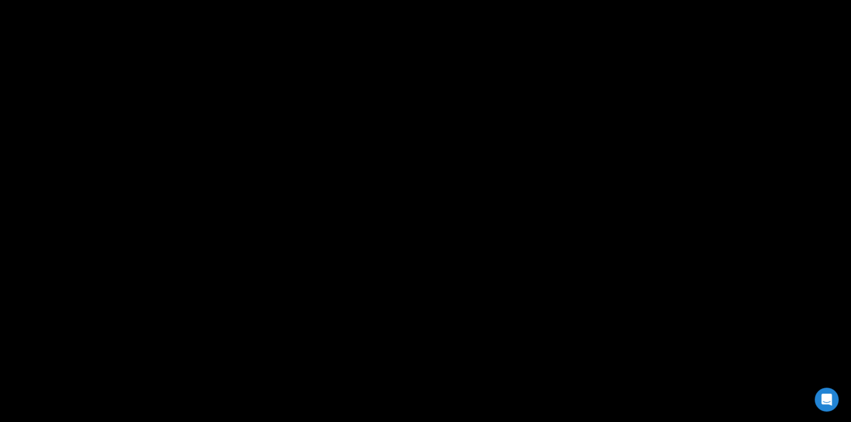
drag, startPoint x: 332, startPoint y: 255, endPoint x: 285, endPoint y: 235, distance: 50.9
drag, startPoint x: 473, startPoint y: 244, endPoint x: 460, endPoint y: 247, distance: 13.8
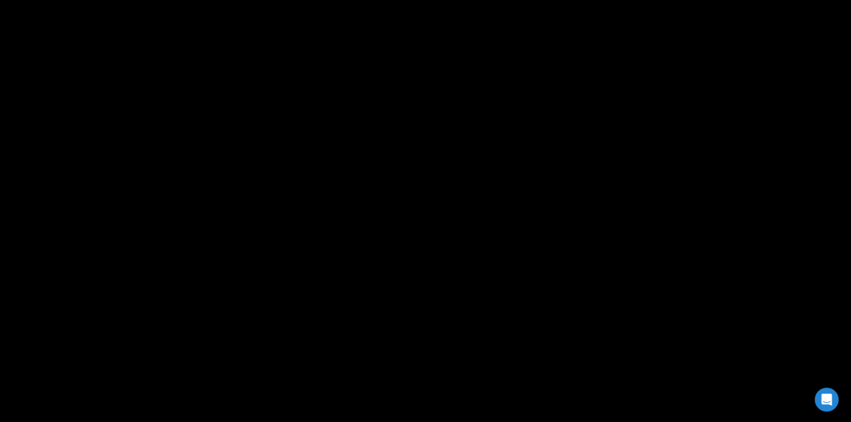
drag, startPoint x: 336, startPoint y: 256, endPoint x: 308, endPoint y: 232, distance: 36.8
drag, startPoint x: 308, startPoint y: 232, endPoint x: 348, endPoint y: 259, distance: 47.8
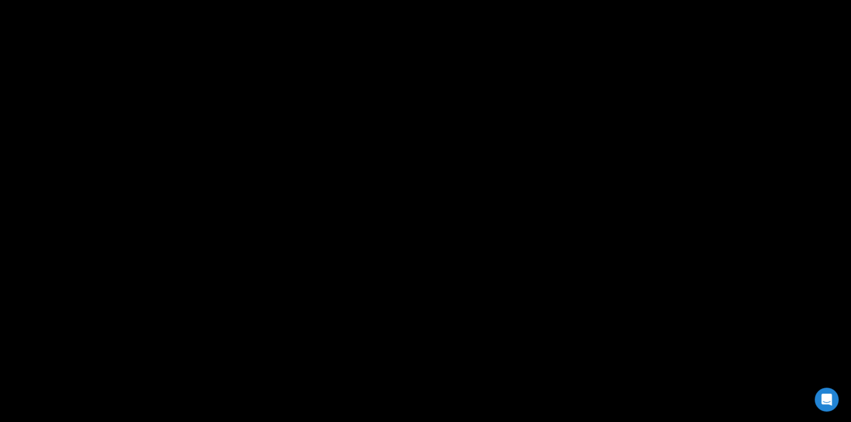
drag, startPoint x: 308, startPoint y: 233, endPoint x: 347, endPoint y: 232, distance: 38.9
drag, startPoint x: 327, startPoint y: 328, endPoint x: 308, endPoint y: 328, distance: 19.9
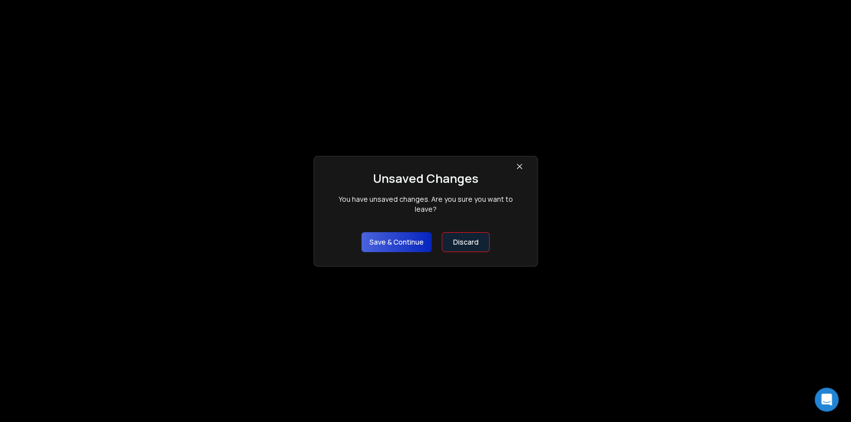
click at [407, 239] on button "Save & Continue" at bounding box center [396, 242] width 70 height 20
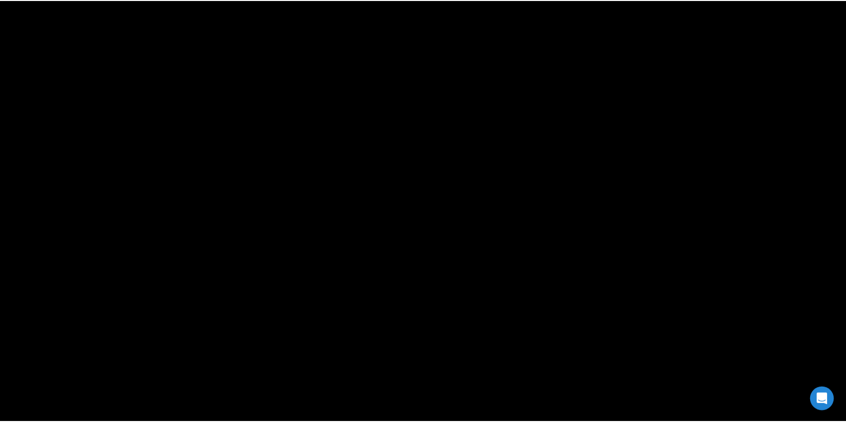
scroll to position [299, 0]
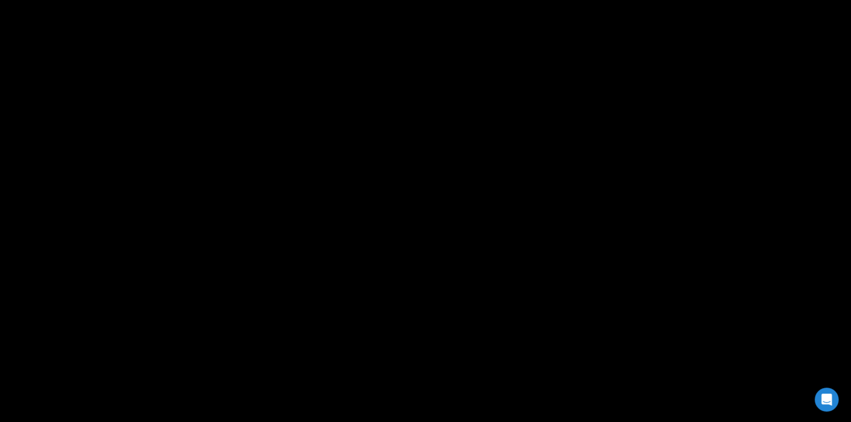
drag, startPoint x: 397, startPoint y: 182, endPoint x: 479, endPoint y: 182, distance: 82.2
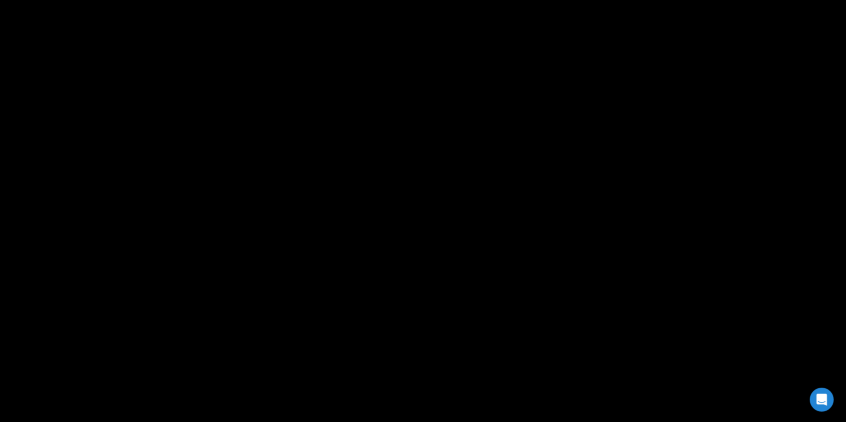
drag, startPoint x: 516, startPoint y: 187, endPoint x: 362, endPoint y: 187, distance: 154.0
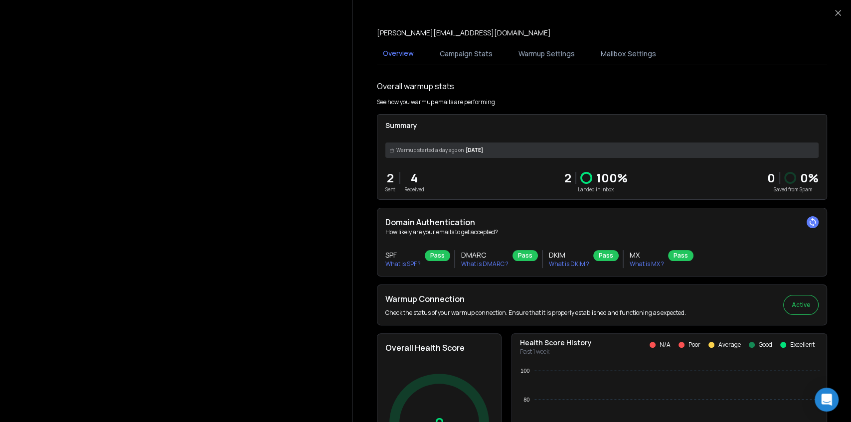
click at [416, 34] on p "maryam@leadexsolutions.com" at bounding box center [464, 33] width 174 height 10
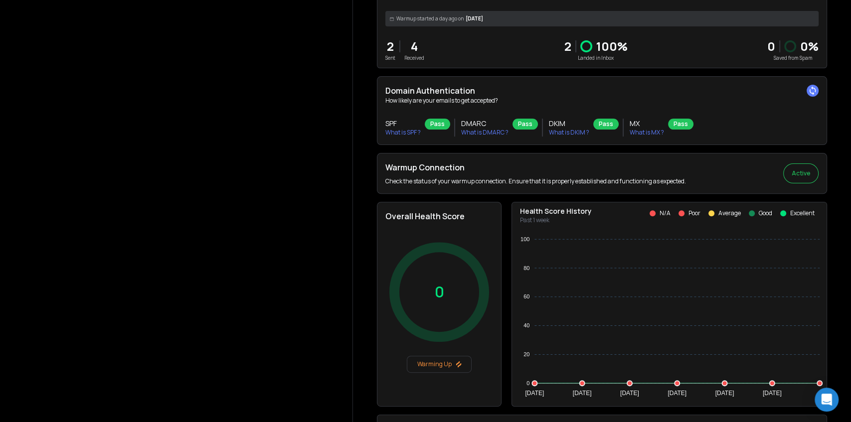
scroll to position [133, 0]
click at [373, 106] on div "maryam@leadexsolutions.com Overview Campaign Stats Warmup Settings Mailbox Sett…" at bounding box center [602, 262] width 474 height 767
drag, startPoint x: 433, startPoint y: 122, endPoint x: 447, endPoint y: 122, distance: 14.5
click at [447, 122] on div "Pass" at bounding box center [437, 123] width 25 height 11
click at [486, 121] on h3 "DMARC" at bounding box center [484, 123] width 47 height 10
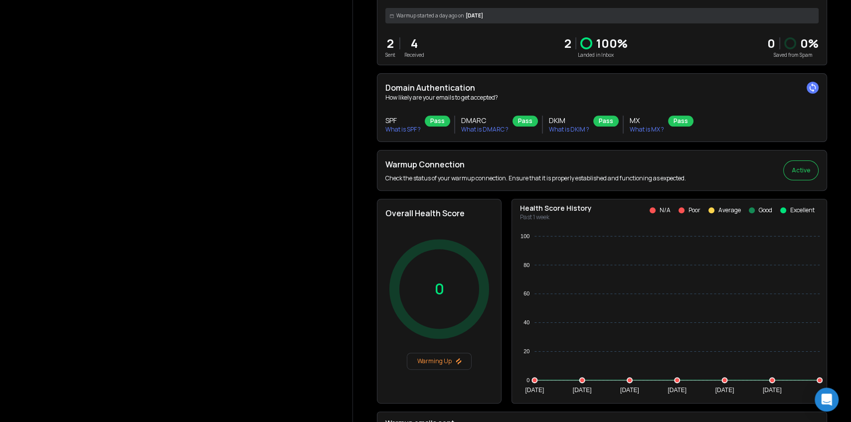
scroll to position [0, 0]
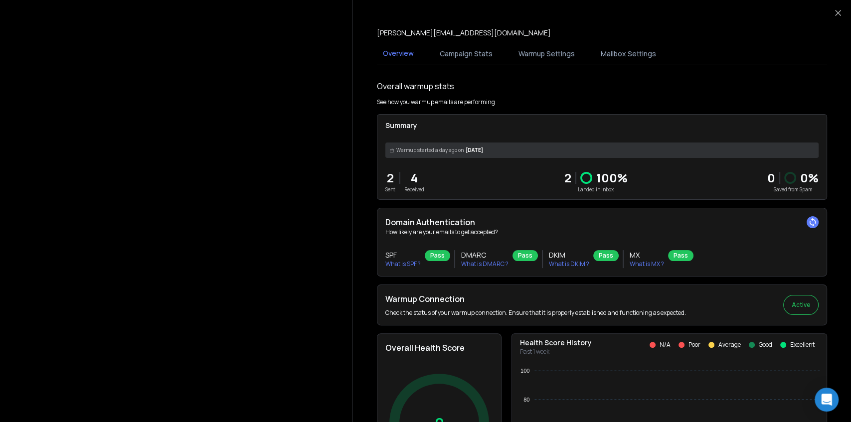
click at [453, 55] on button "Campaign Stats" at bounding box center [466, 54] width 65 height 22
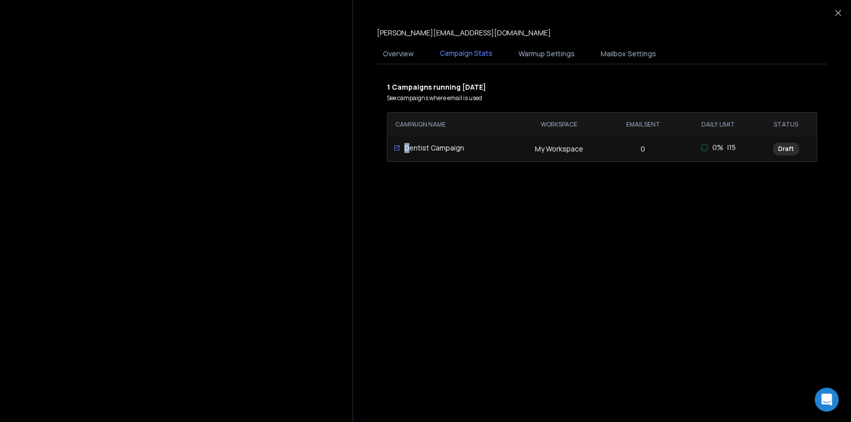
drag, startPoint x: 466, startPoint y: 149, endPoint x: 409, endPoint y: 149, distance: 56.8
click at [409, 149] on td "Dentist Campaign" at bounding box center [450, 148] width 126 height 22
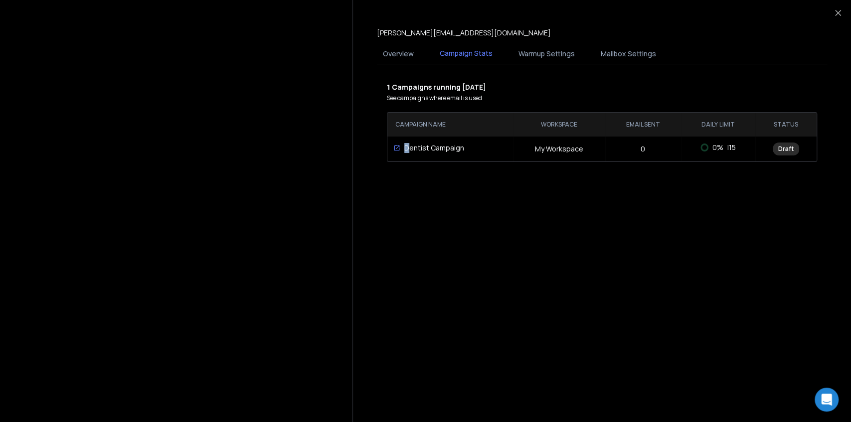
click at [524, 47] on button "Warmup Settings" at bounding box center [546, 54] width 68 height 22
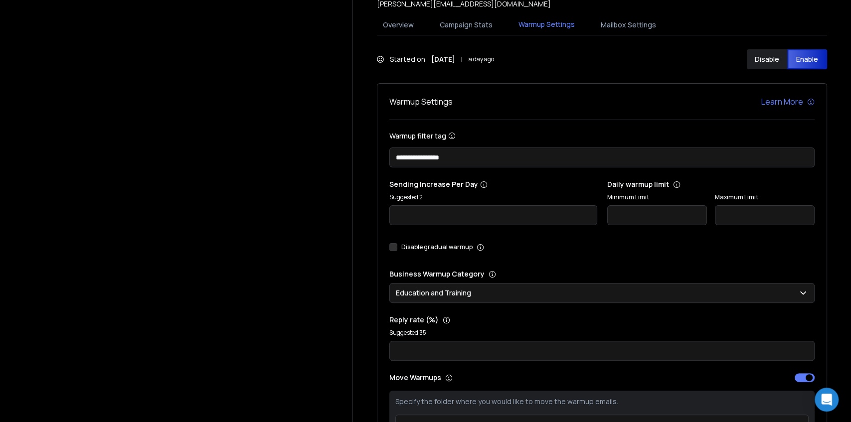
scroll to position [66, 0]
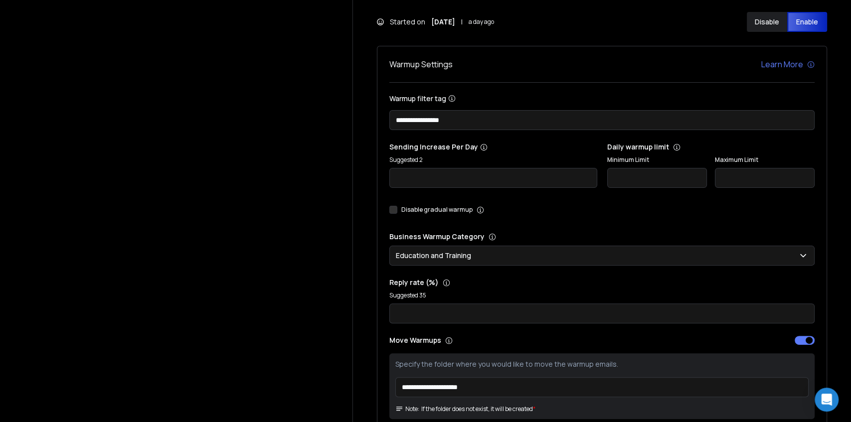
click at [414, 102] on label "Warmup filter tag" at bounding box center [601, 98] width 425 height 7
drag, startPoint x: 467, startPoint y: 120, endPoint x: 383, endPoint y: 120, distance: 84.2
click at [383, 120] on div "**********" at bounding box center [602, 285] width 450 height 478
click at [415, 120] on input "**********" at bounding box center [601, 120] width 425 height 20
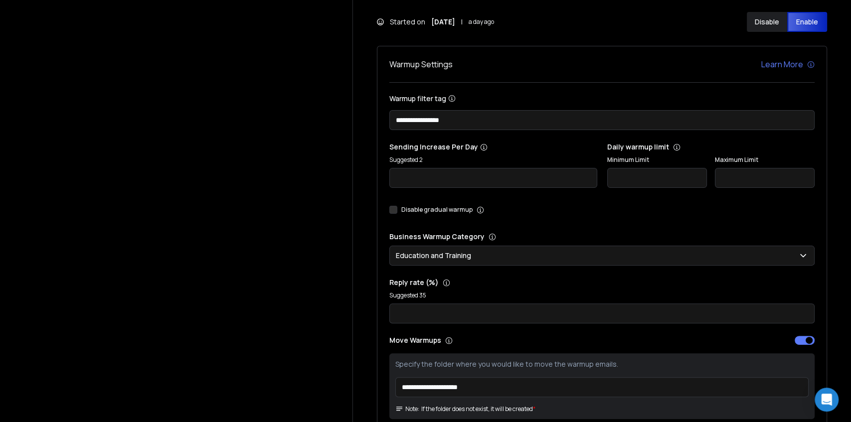
click at [415, 120] on input "**********" at bounding box center [601, 120] width 425 height 20
type input "**********"
click at [375, 146] on div "**********" at bounding box center [602, 243] width 474 height 594
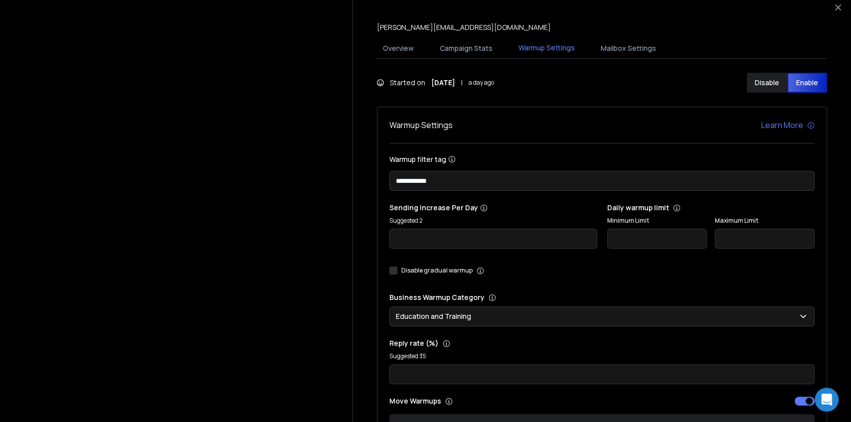
scroll to position [0, 0]
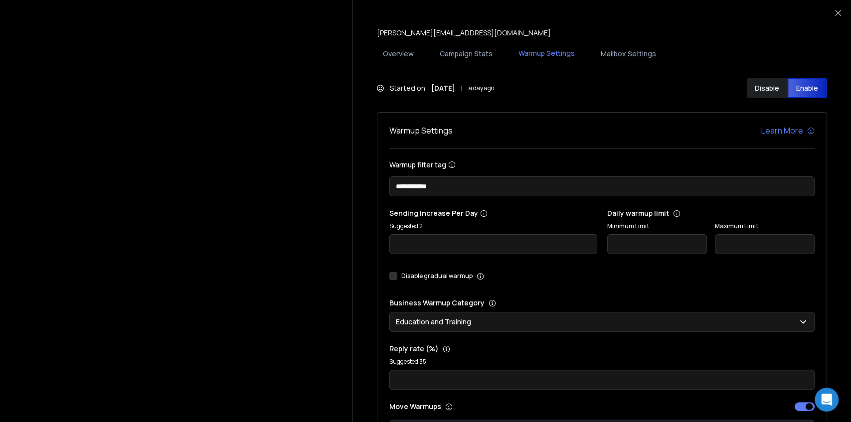
drag, startPoint x: 739, startPoint y: 245, endPoint x: 713, endPoint y: 240, distance: 26.4
click at [715, 240] on input "**" at bounding box center [765, 244] width 100 height 20
click at [728, 228] on label "Maximum Limit" at bounding box center [765, 226] width 100 height 8
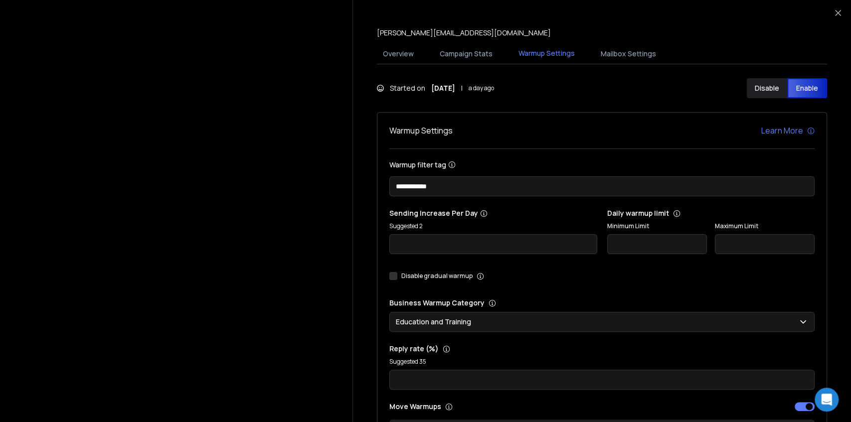
click at [729, 242] on input "**" at bounding box center [765, 244] width 100 height 20
drag, startPoint x: 721, startPoint y: 242, endPoint x: 729, endPoint y: 243, distance: 8.0
click at [729, 243] on input "**" at bounding box center [765, 244] width 100 height 20
type input "**"
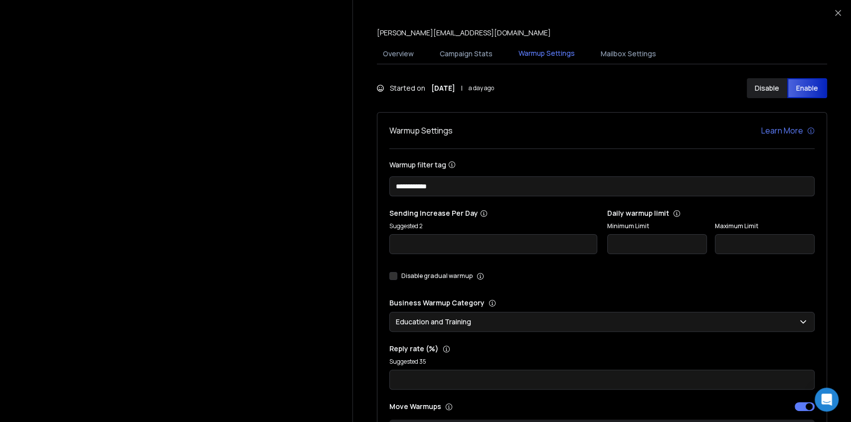
click at [530, 213] on p "Sending Increase Per Day" at bounding box center [493, 213] width 208 height 10
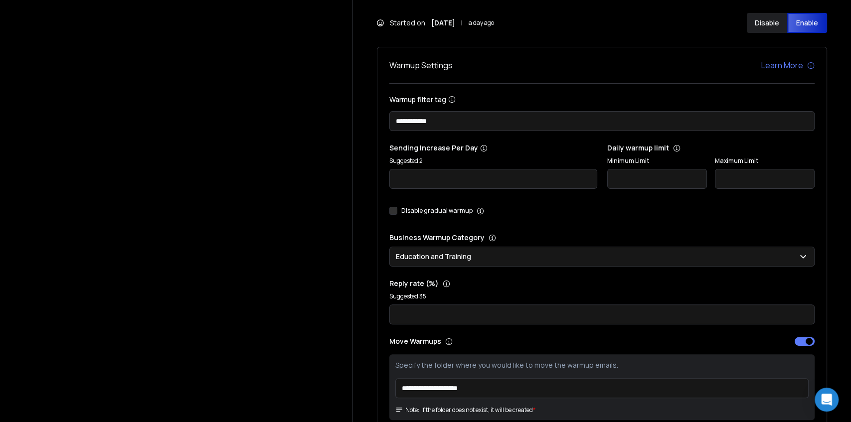
scroll to position [66, 0]
drag, startPoint x: 446, startPoint y: 178, endPoint x: 374, endPoint y: 178, distance: 71.8
click at [374, 178] on div "**********" at bounding box center [602, 243] width 474 height 594
click at [731, 212] on div "Disable gradual warmup" at bounding box center [601, 210] width 425 height 20
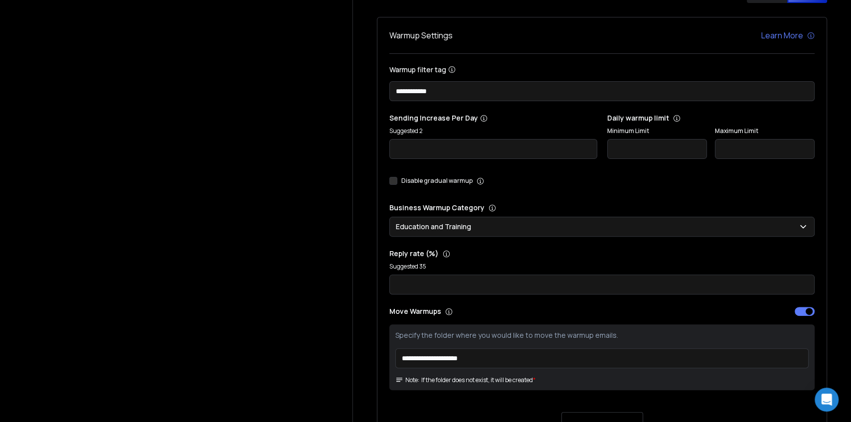
scroll to position [133, 0]
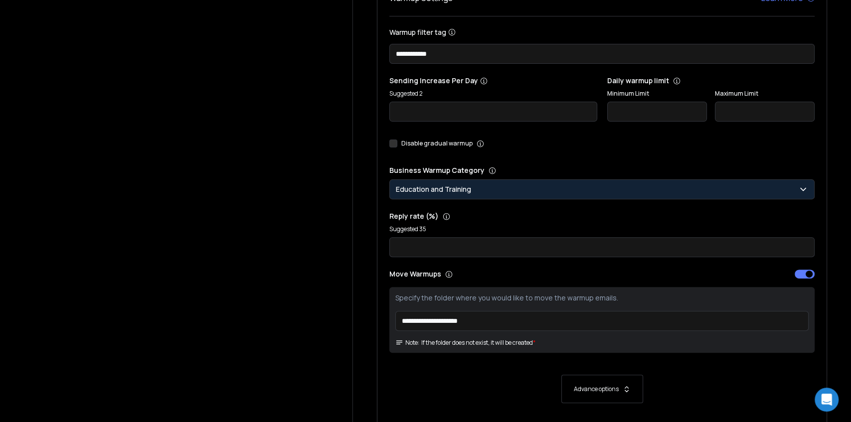
click at [538, 194] on button "Education and Training" at bounding box center [601, 189] width 425 height 20
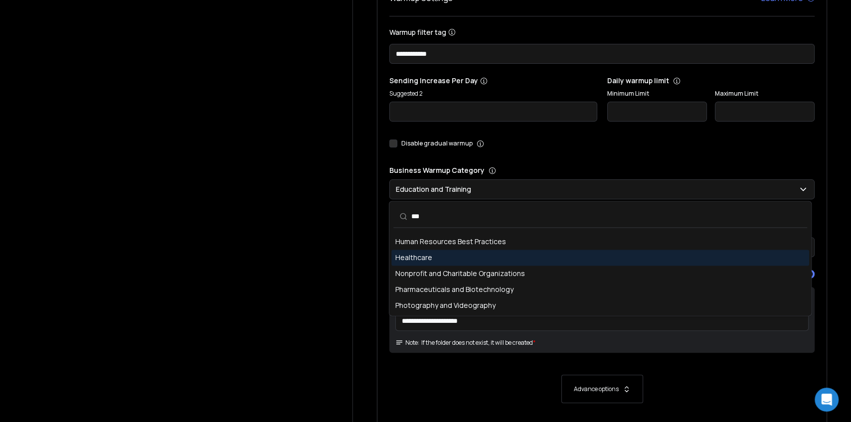
type input "***"
click at [473, 258] on div "Healthcare" at bounding box center [600, 258] width 418 height 16
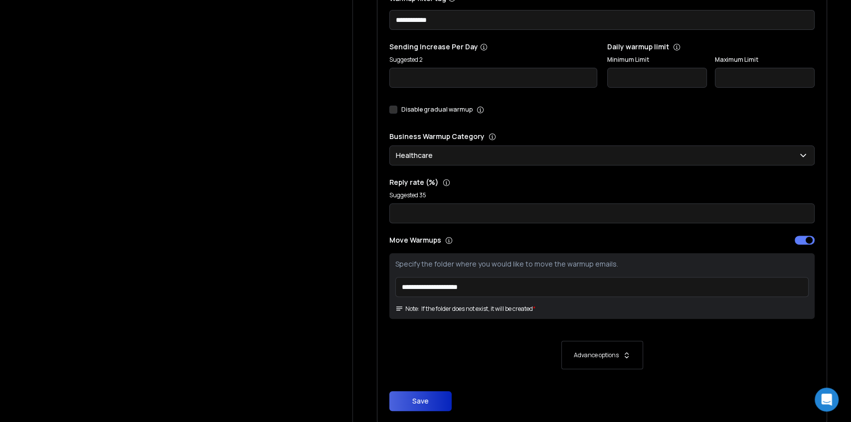
scroll to position [195, 0]
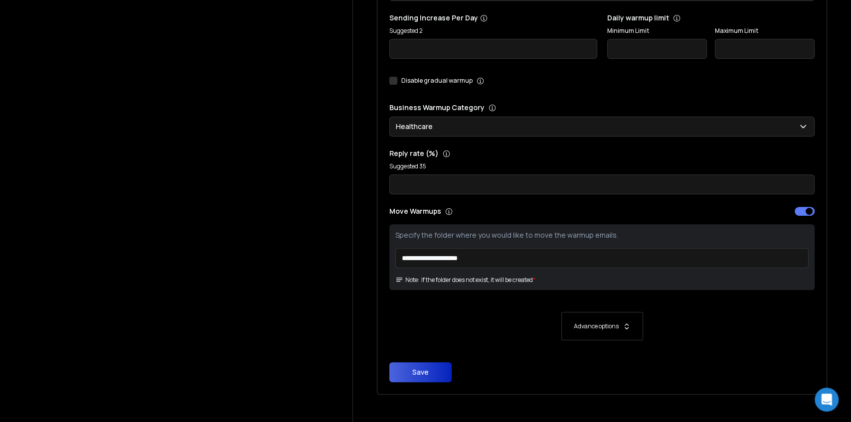
click at [606, 322] on p "Advance options" at bounding box center [596, 326] width 45 height 8
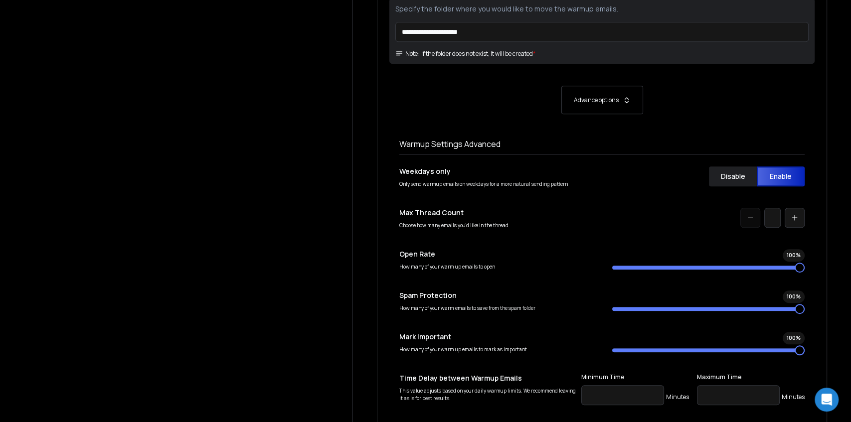
scroll to position [428, 0]
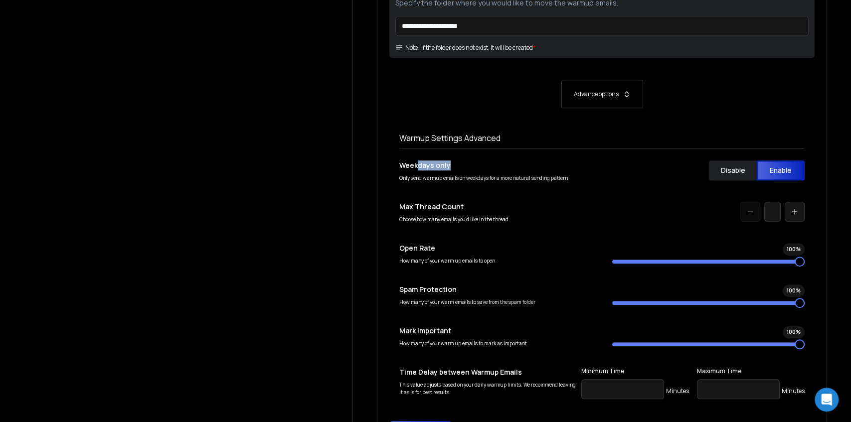
drag, startPoint x: 417, startPoint y: 164, endPoint x: 451, endPoint y: 164, distance: 33.9
click at [451, 164] on p "Weekdays only" at bounding box center [495, 165] width 193 height 10
click at [452, 164] on p "Weekdays only" at bounding box center [495, 165] width 193 height 10
click at [434, 163] on p "Weekdays only" at bounding box center [495, 165] width 193 height 10
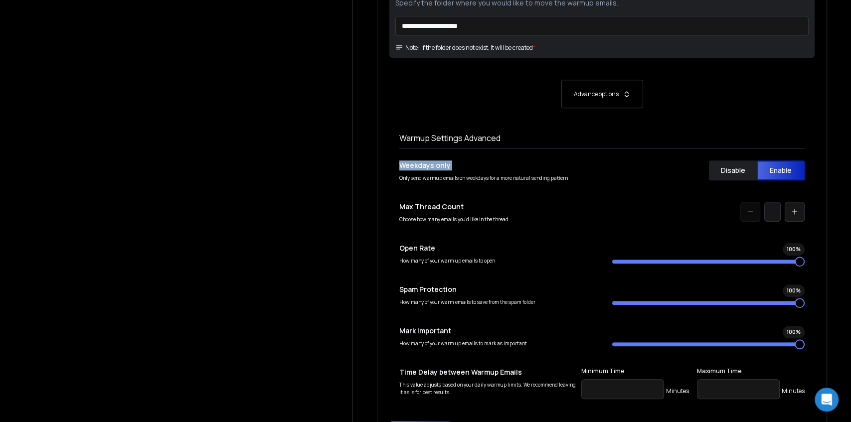
click at [434, 163] on p "Weekdays only" at bounding box center [495, 165] width 193 height 10
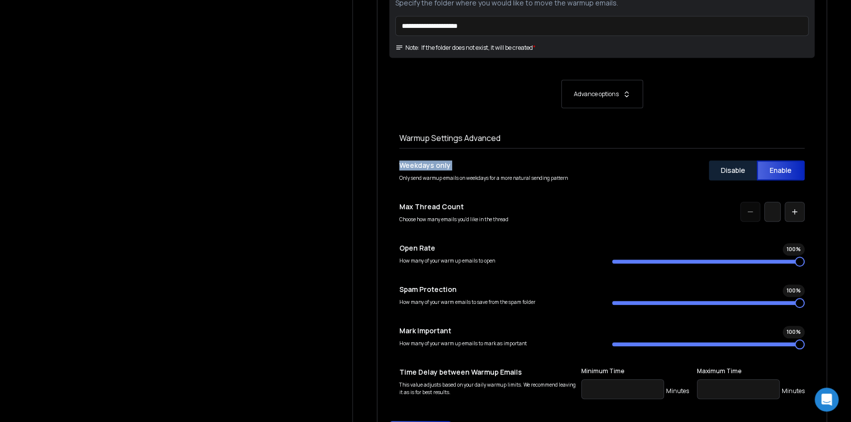
click at [724, 167] on button "Disable" at bounding box center [733, 170] width 48 height 20
click at [793, 167] on button "Enable" at bounding box center [781, 170] width 48 height 20
click at [731, 170] on button "Disable" at bounding box center [733, 170] width 48 height 20
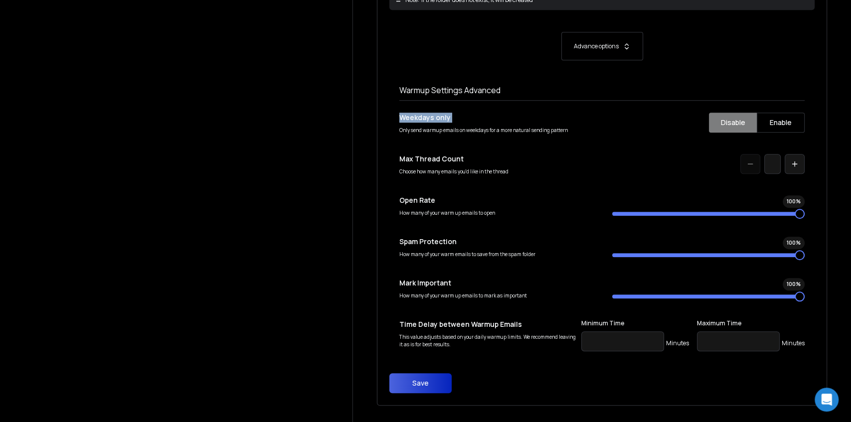
scroll to position [486, 0]
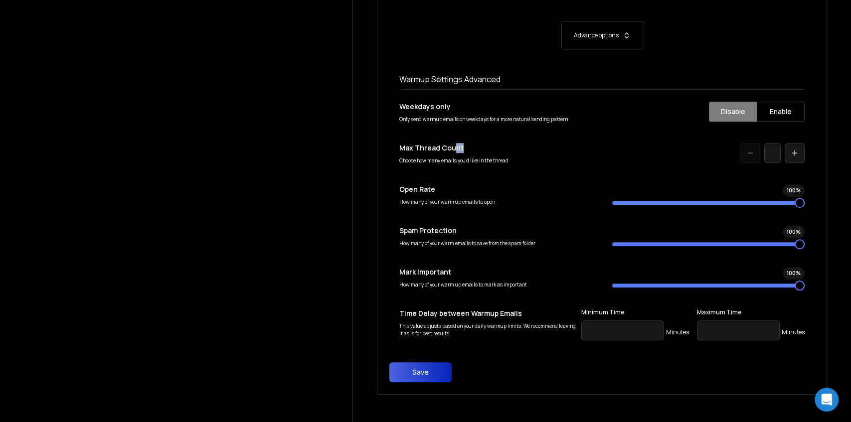
drag, startPoint x: 451, startPoint y: 145, endPoint x: 458, endPoint y: 145, distance: 7.5
click at [458, 145] on p "Max Thread Count" at bounding box center [495, 148] width 193 height 10
drag, startPoint x: 403, startPoint y: 188, endPoint x: 440, endPoint y: 188, distance: 37.4
click at [440, 188] on p "Open Rate" at bounding box center [495, 189] width 193 height 10
drag, startPoint x: 397, startPoint y: 232, endPoint x: 521, endPoint y: 232, distance: 124.1
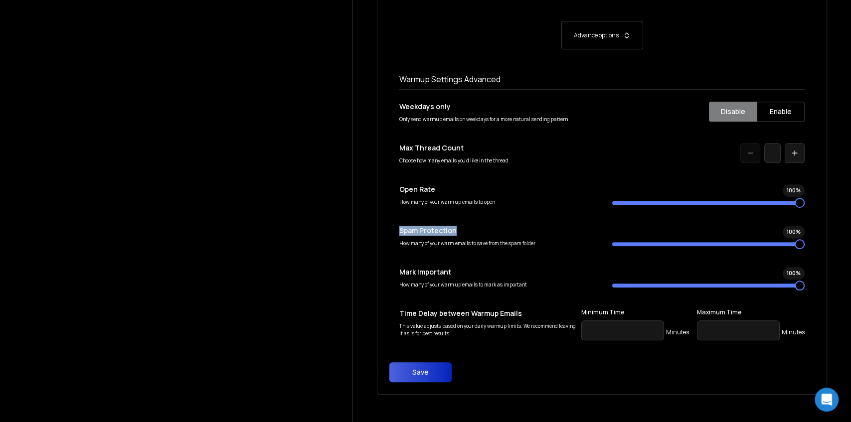
click at [521, 232] on div "Advance options Warmup Settings Advanced Weekdays only Only send warmup emails …" at bounding box center [601, 180] width 425 height 339
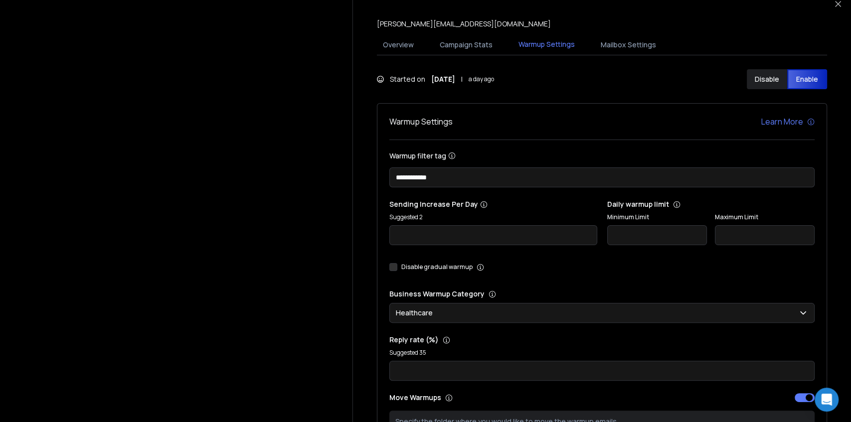
scroll to position [0, 0]
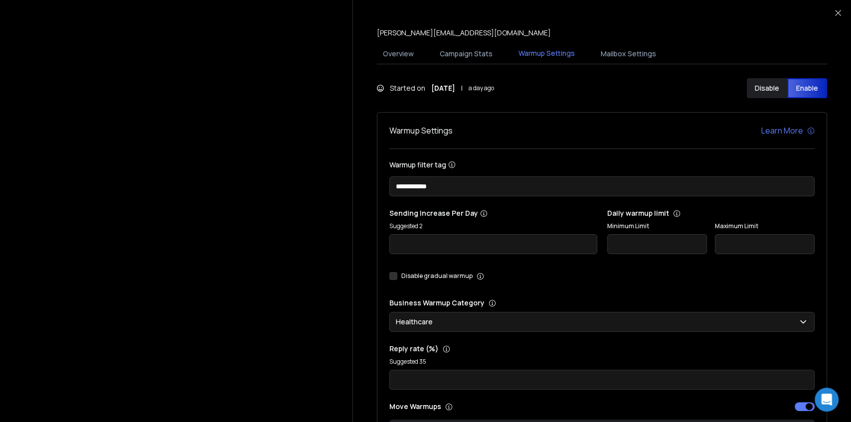
drag, startPoint x: 620, startPoint y: 90, endPoint x: 609, endPoint y: 86, distance: 11.4
drag, startPoint x: 609, startPoint y: 86, endPoint x: 638, endPoint y: 50, distance: 45.8
click at [638, 50] on button "Mailbox Settings" at bounding box center [628, 54] width 67 height 22
click at [635, 57] on button "Mailbox Settings" at bounding box center [628, 53] width 67 height 23
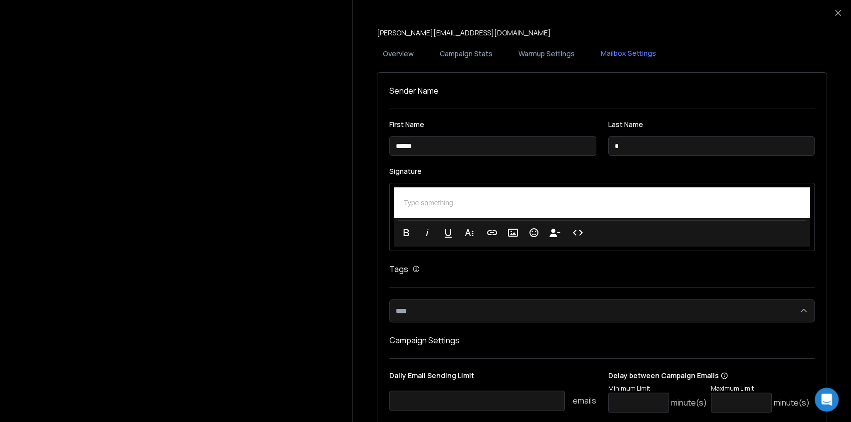
drag, startPoint x: 439, startPoint y: 145, endPoint x: 395, endPoint y: 145, distance: 43.9
click at [395, 145] on input "******" at bounding box center [492, 146] width 207 height 20
click at [439, 148] on input "******" at bounding box center [492, 146] width 207 height 20
drag, startPoint x: 450, startPoint y: 149, endPoint x: 396, endPoint y: 150, distance: 53.8
click at [396, 150] on input "******" at bounding box center [492, 146] width 207 height 20
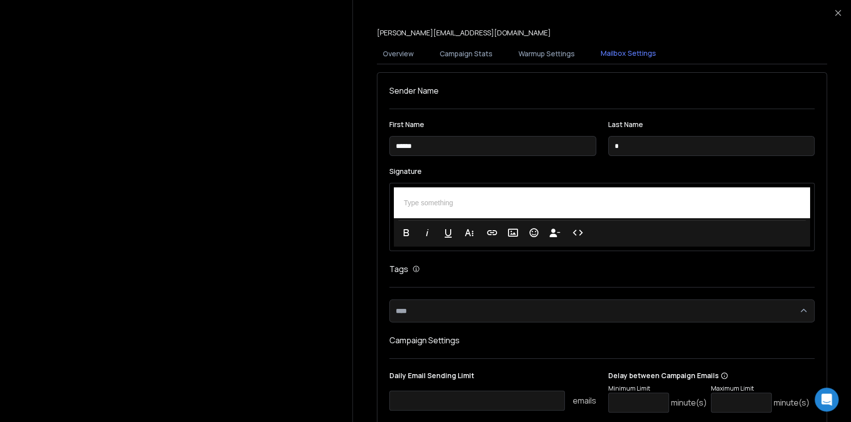
click at [419, 150] on input "******" at bounding box center [492, 146] width 207 height 20
click at [422, 149] on input "******" at bounding box center [492, 146] width 207 height 20
click at [500, 150] on input "******" at bounding box center [492, 146] width 207 height 20
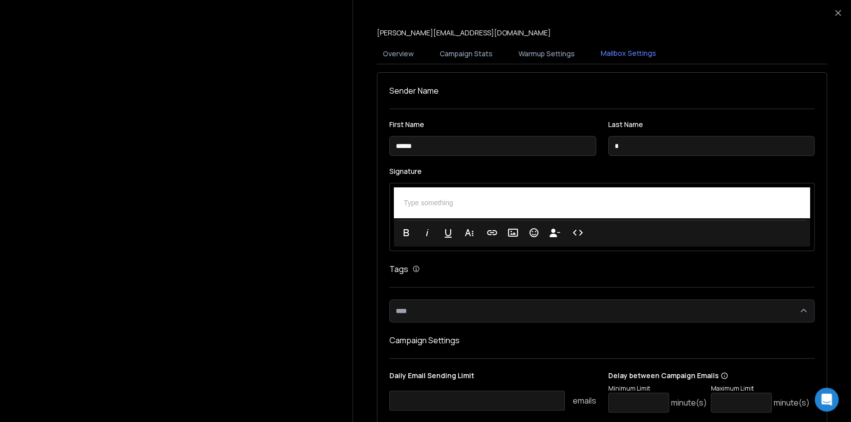
drag, startPoint x: 642, startPoint y: 143, endPoint x: 581, endPoint y: 143, distance: 60.8
click at [581, 143] on div "First Name ****** Last Name *" at bounding box center [601, 138] width 425 height 35
drag, startPoint x: 528, startPoint y: 144, endPoint x: 473, endPoint y: 144, distance: 54.8
click at [473, 144] on input "******" at bounding box center [492, 146] width 207 height 20
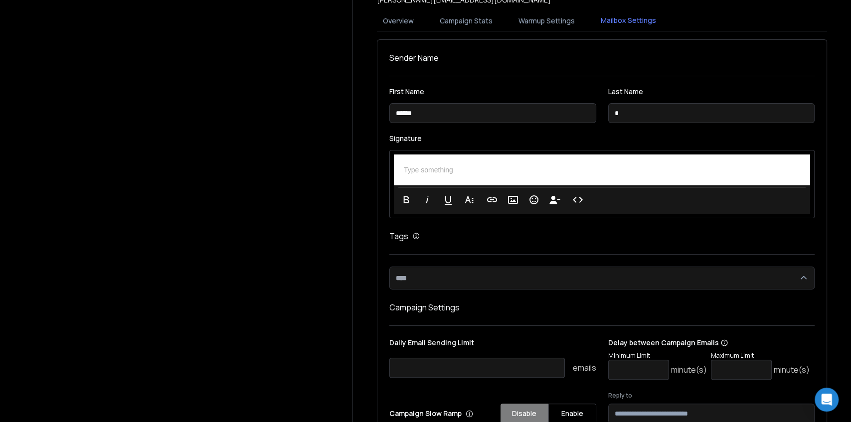
scroll to position [66, 0]
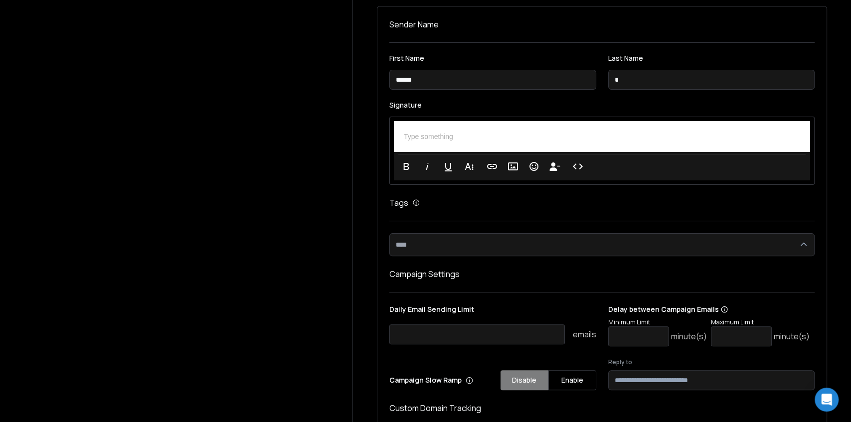
click at [443, 139] on div at bounding box center [602, 136] width 396 height 11
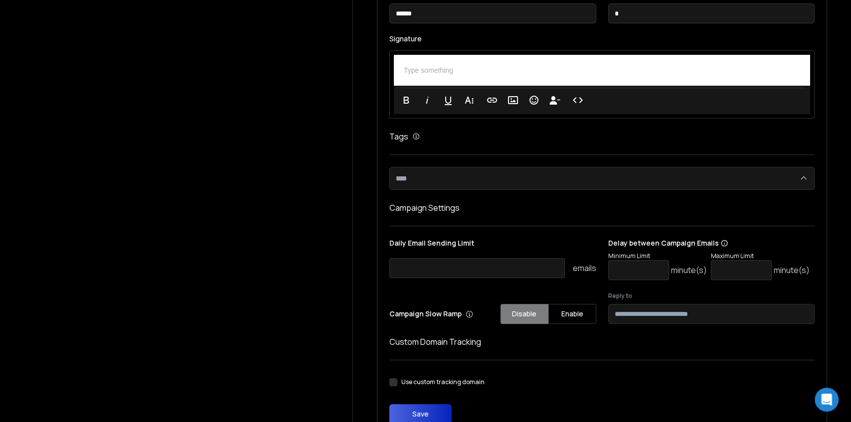
scroll to position [174, 0]
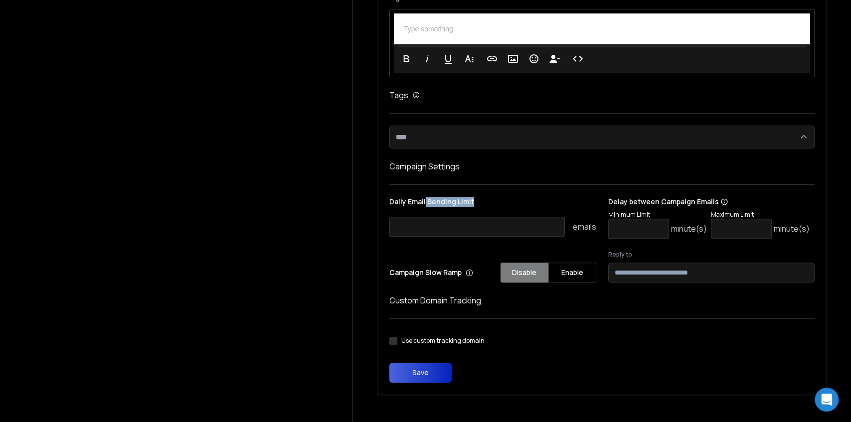
drag, startPoint x: 425, startPoint y: 202, endPoint x: 472, endPoint y: 201, distance: 46.9
click at [472, 201] on p "Daily Email Sending Limit" at bounding box center [492, 204] width 207 height 14
drag, startPoint x: 414, startPoint y: 228, endPoint x: 388, endPoint y: 228, distance: 26.4
click at [388, 228] on div "Sender Name First Name ****** Last Name * Signature Type something Clear Format…" at bounding box center [602, 146] width 450 height 497
type input "**"
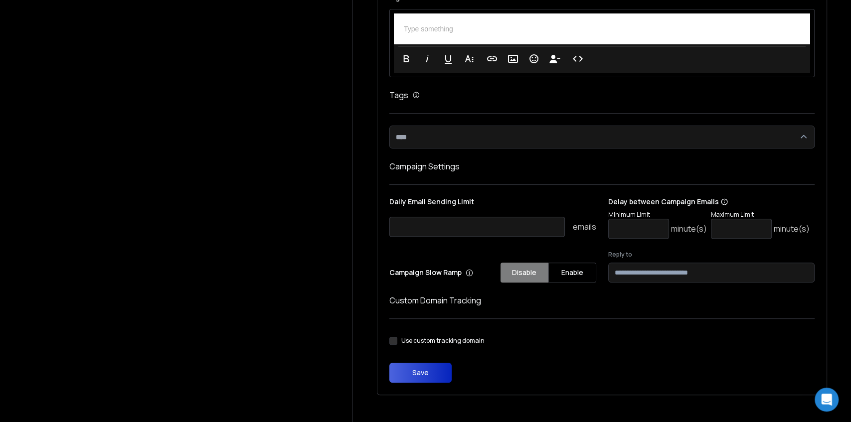
click at [382, 214] on div "Sender Name First Name ****** Last Name * Signature Type something Clear Format…" at bounding box center [602, 146] width 450 height 497
drag, startPoint x: 614, startPoint y: 215, endPoint x: 643, endPoint y: 215, distance: 28.9
click at [643, 215] on p "Minimum Limit" at bounding box center [657, 215] width 99 height 8
click at [611, 211] on p "Minimum Limit" at bounding box center [657, 215] width 99 height 8
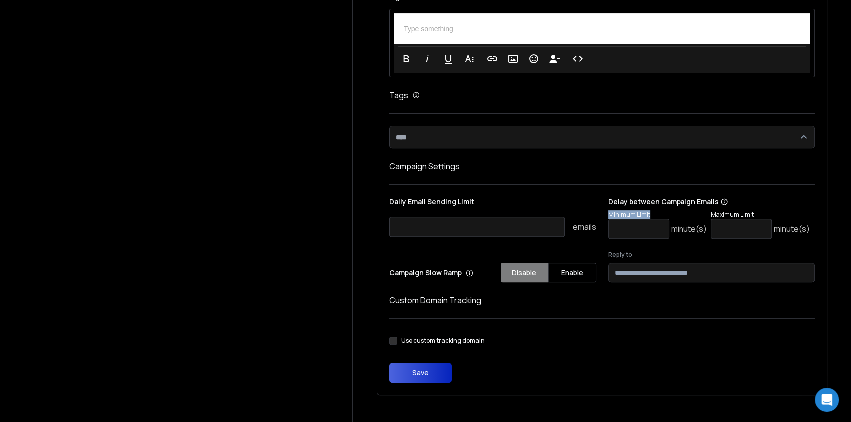
click at [611, 211] on p "Minimum Limit" at bounding box center [657, 215] width 99 height 8
click at [575, 266] on button "Enable" at bounding box center [572, 273] width 48 height 20
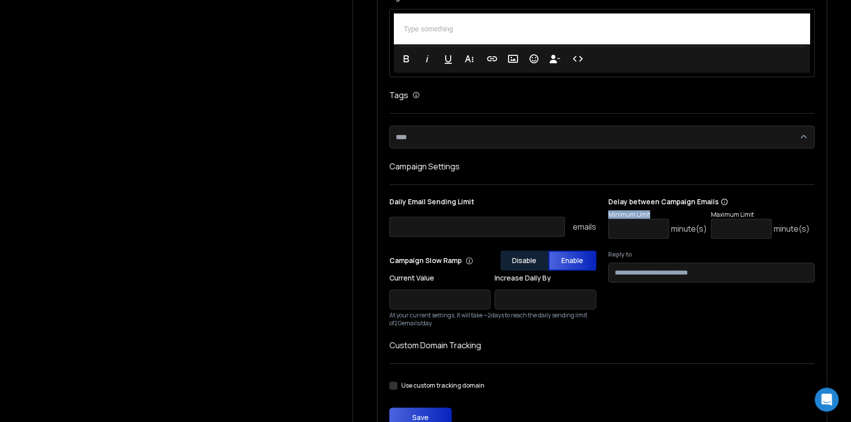
click at [503, 258] on button "Disable" at bounding box center [524, 261] width 48 height 20
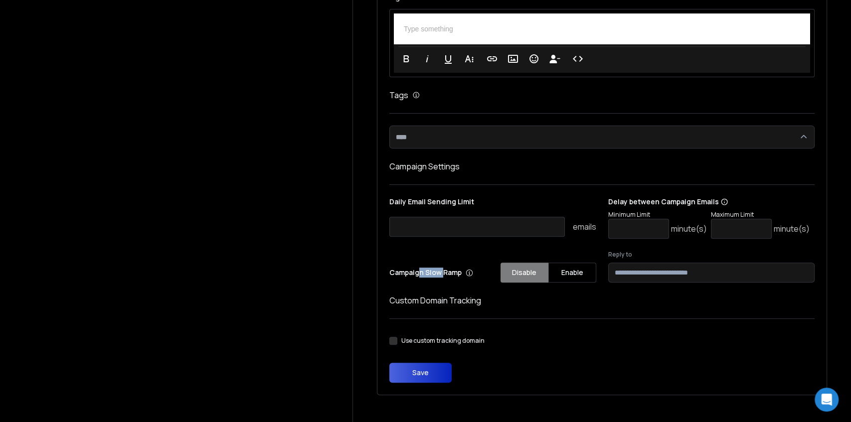
drag, startPoint x: 417, startPoint y: 272, endPoint x: 443, endPoint y: 272, distance: 25.9
click at [443, 272] on p "Campaign Slow Ramp" at bounding box center [431, 273] width 84 height 10
drag, startPoint x: 394, startPoint y: 300, endPoint x: 468, endPoint y: 298, distance: 73.3
click at [468, 298] on h1 "Custom Domain Tracking" at bounding box center [601, 301] width 425 height 12
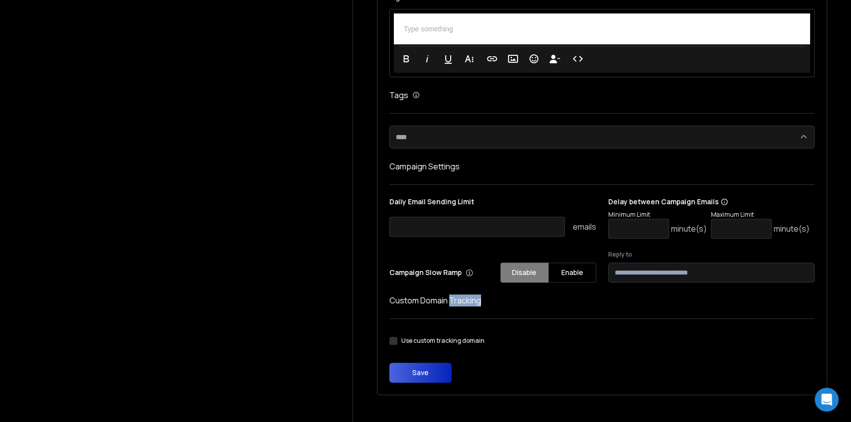
click at [468, 298] on h1 "Custom Domain Tracking" at bounding box center [601, 301] width 425 height 12
click at [438, 297] on h1 "Custom Domain Tracking" at bounding box center [601, 301] width 425 height 12
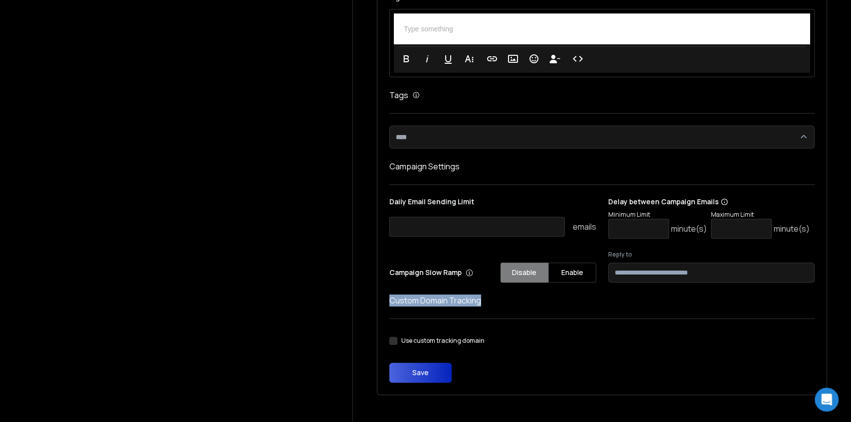
click at [439, 297] on h1 "Custom Domain Tracking" at bounding box center [601, 301] width 425 height 12
click at [441, 295] on h1 "Custom Domain Tracking" at bounding box center [601, 301] width 425 height 12
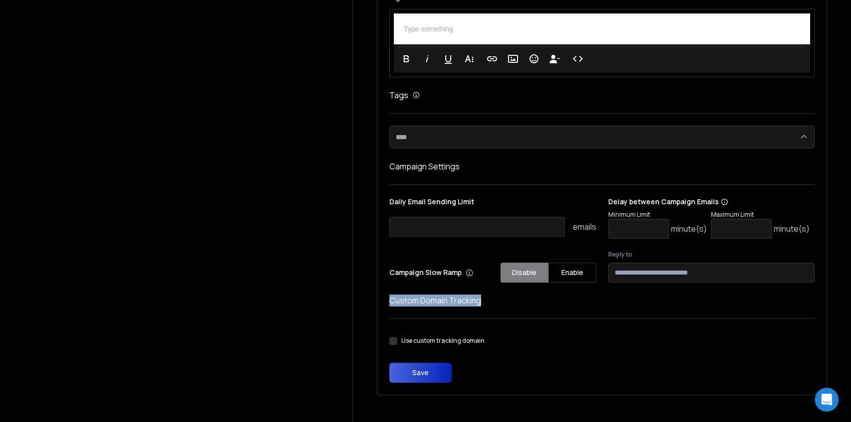
click at [441, 295] on h1 "Custom Domain Tracking" at bounding box center [601, 301] width 425 height 12
click at [462, 299] on h1 "Custom Domain Tracking" at bounding box center [601, 301] width 425 height 12
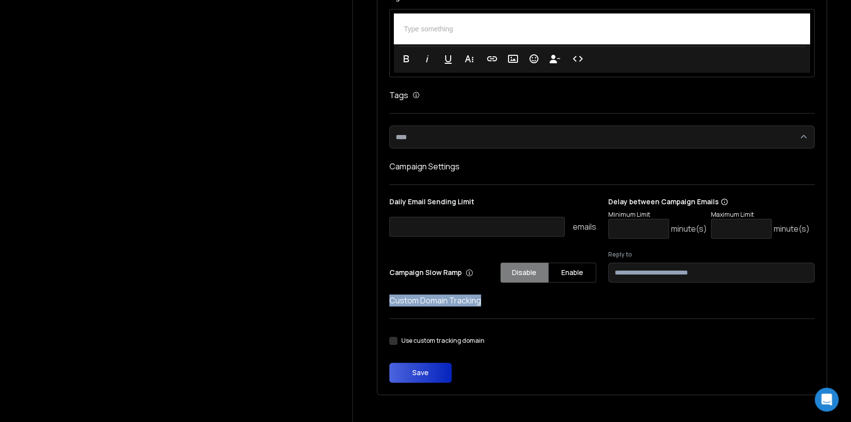
click at [450, 302] on h1 "Custom Domain Tracking" at bounding box center [601, 301] width 425 height 12
click at [450, 301] on h1 "Custom Domain Tracking" at bounding box center [601, 301] width 425 height 12
click at [427, 301] on h1 "Custom Domain Tracking" at bounding box center [601, 301] width 425 height 12
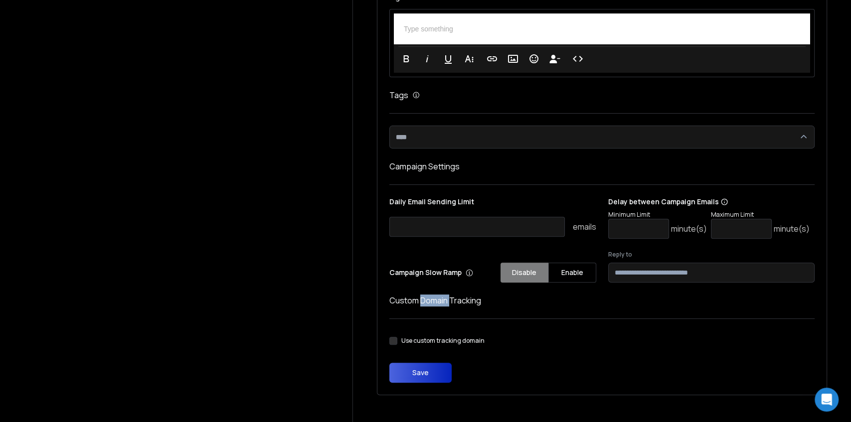
click at [427, 301] on h1 "Custom Domain Tracking" at bounding box center [601, 301] width 425 height 12
click at [421, 378] on button "Save" at bounding box center [420, 373] width 62 height 20
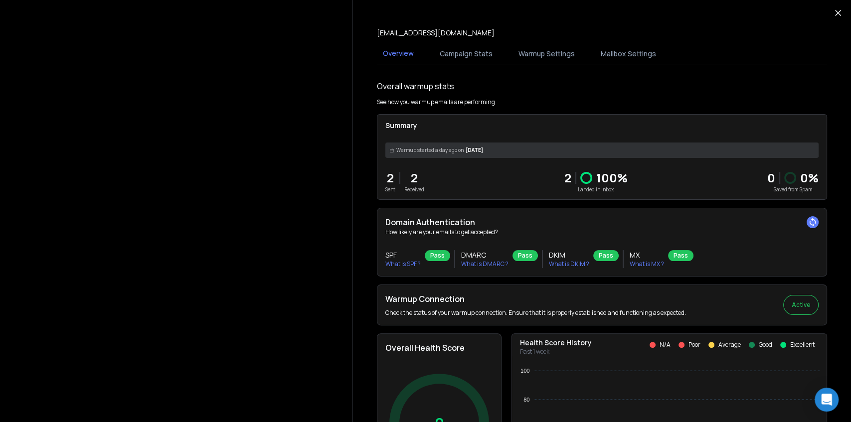
click at [836, 11] on icon "button" at bounding box center [837, 12] width 5 height 5
